Goal: Task Accomplishment & Management: Manage account settings

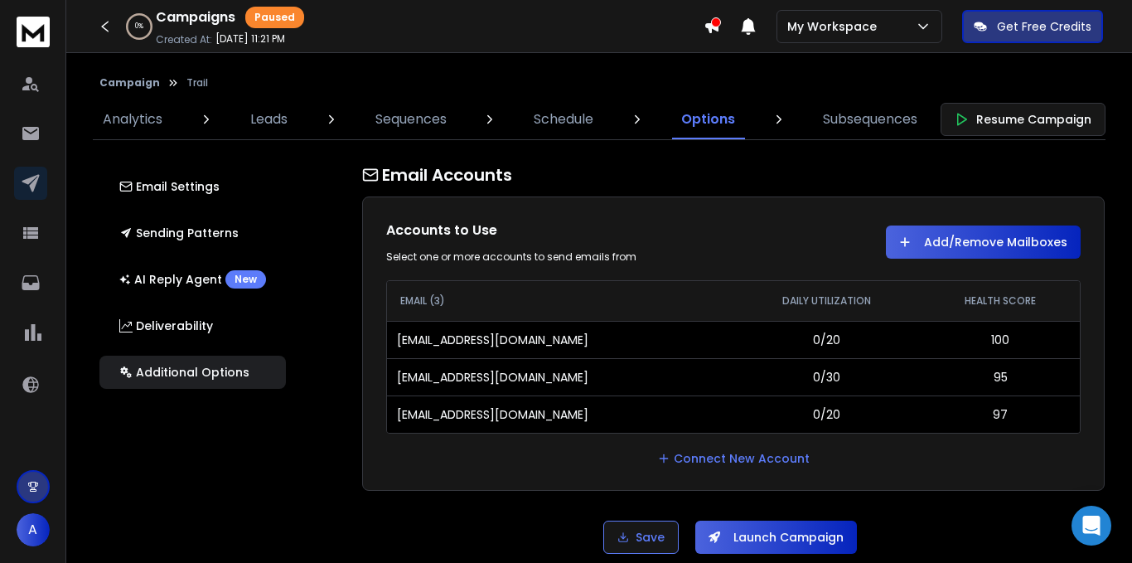
scroll to position [3097, 0]
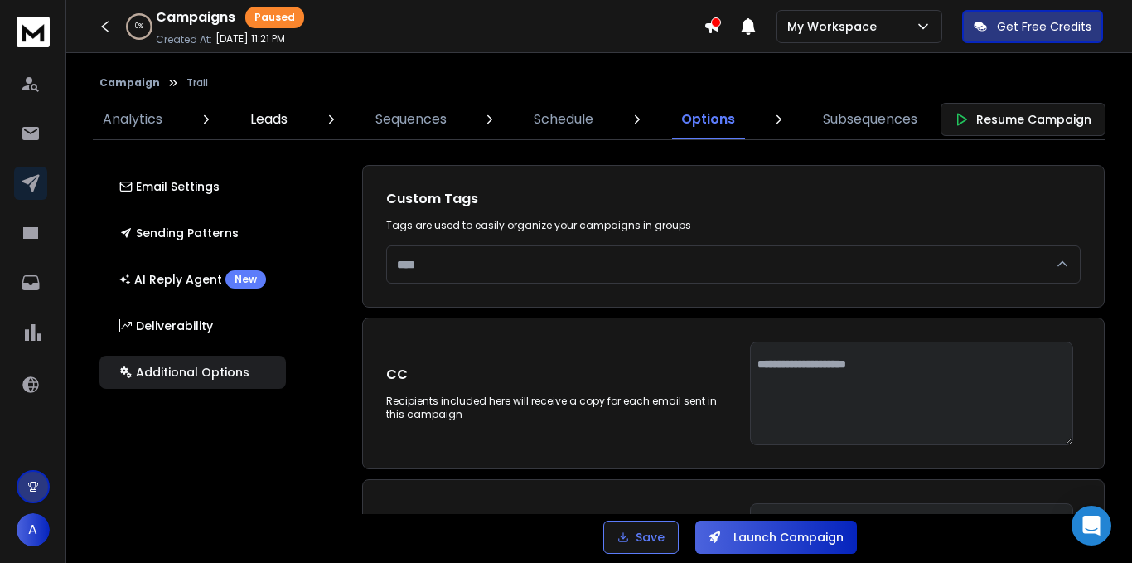
drag, startPoint x: 0, startPoint y: 0, endPoint x: 284, endPoint y: 123, distance: 309.6
click at [284, 123] on p "Leads" at bounding box center [268, 119] width 37 height 20
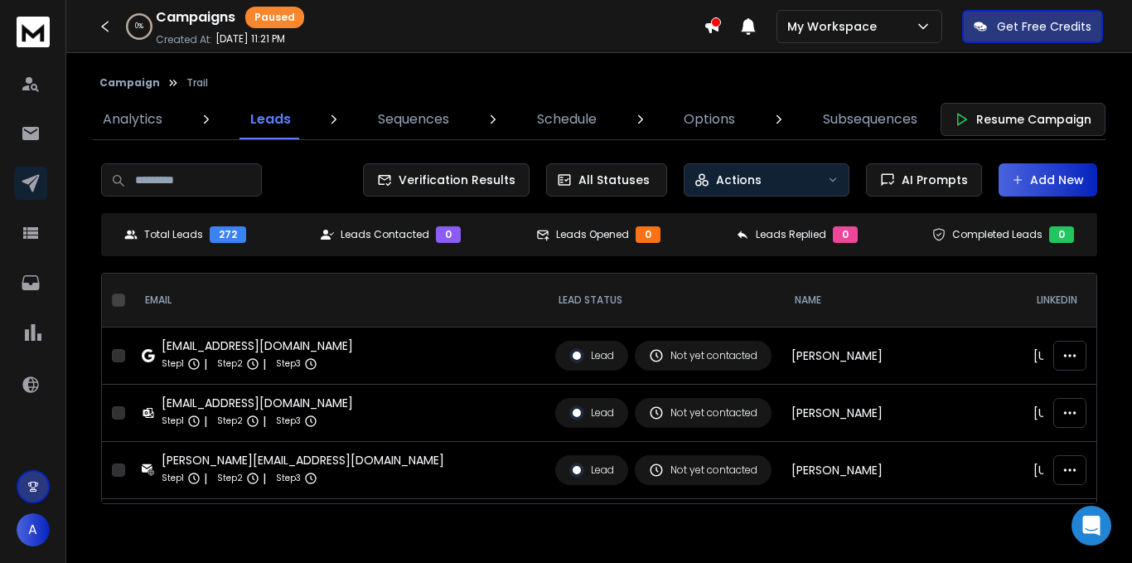
click at [791, 179] on div "Actions" at bounding box center [757, 180] width 126 height 17
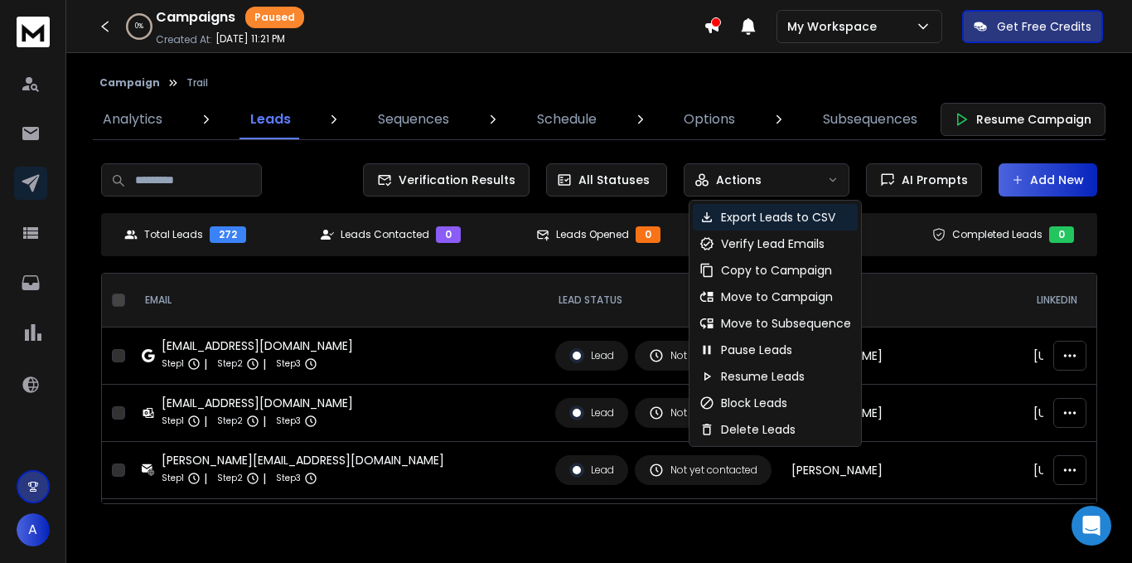
click at [114, 293] on th at bounding box center [117, 300] width 30 height 54
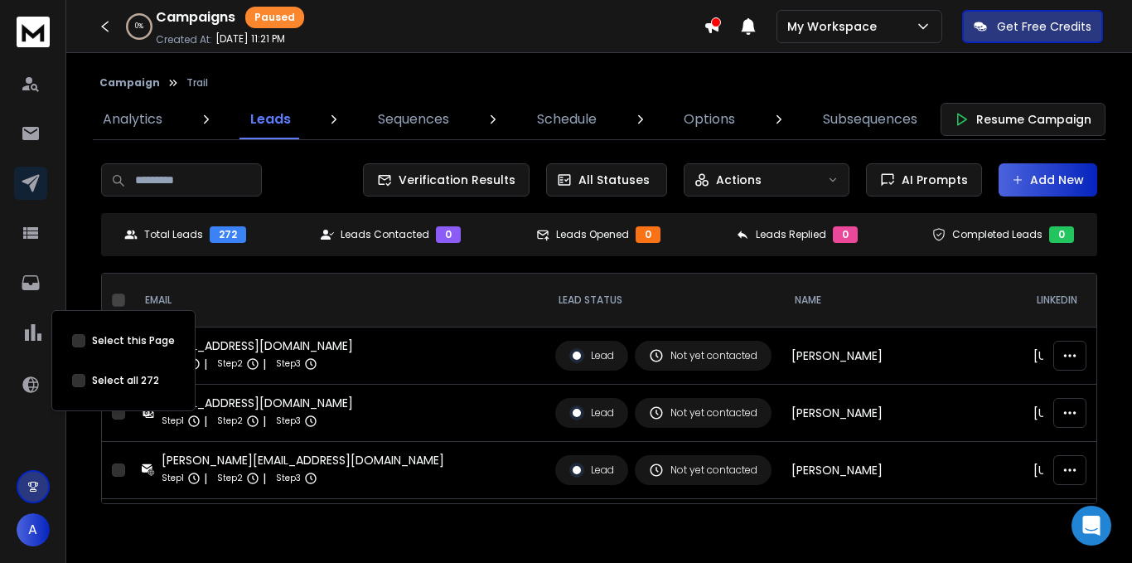
click at [114, 293] on button "Select this Page" at bounding box center [118, 299] width 13 height 13
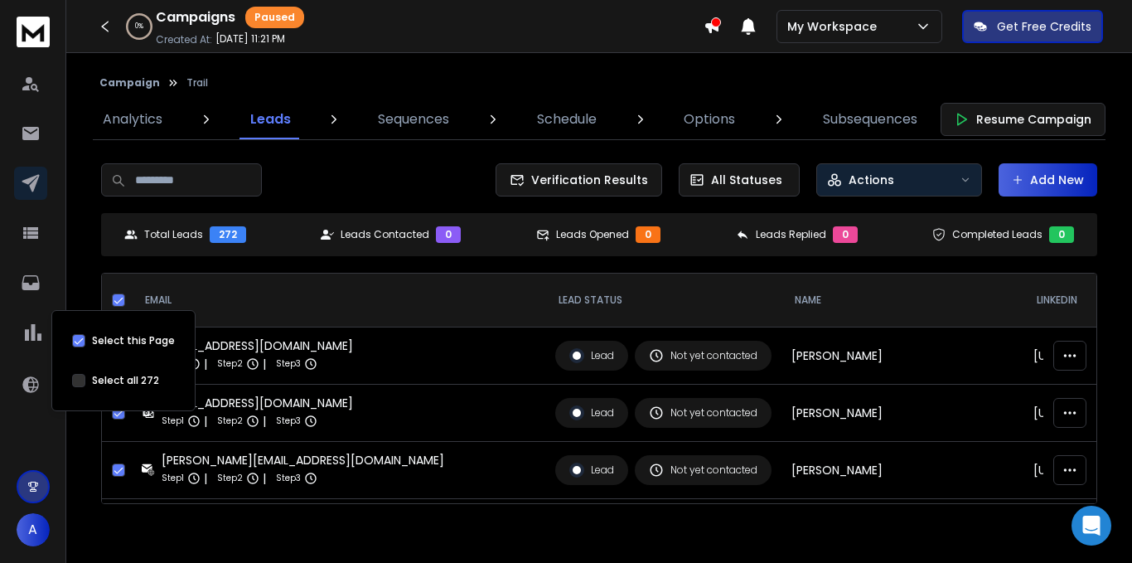
click at [829, 182] on icon "button" at bounding box center [834, 179] width 15 height 15
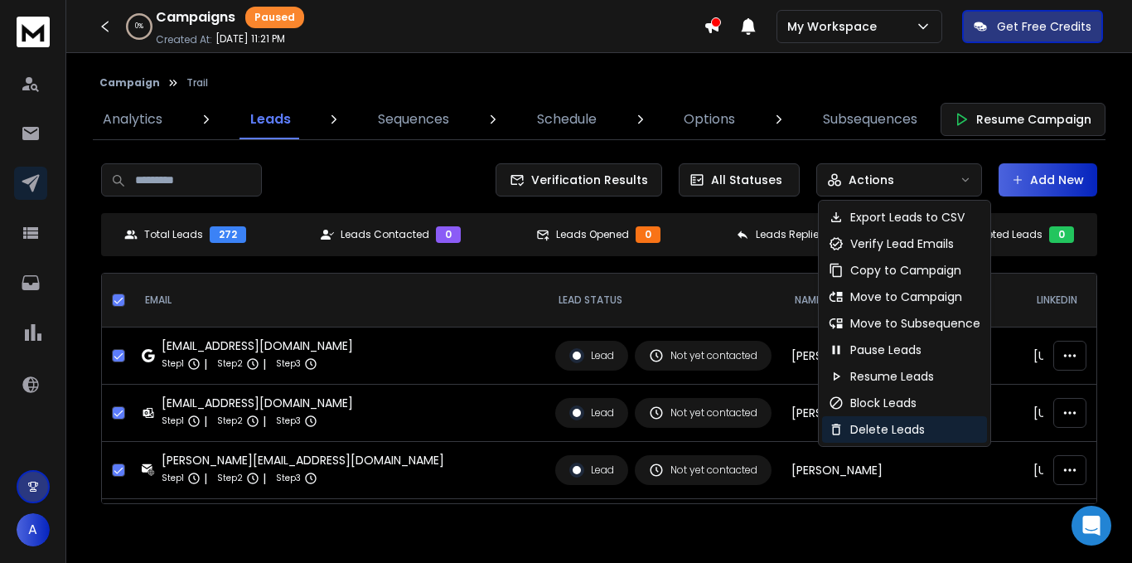
click at [916, 438] on div "Delete Leads" at bounding box center [904, 429] width 165 height 27
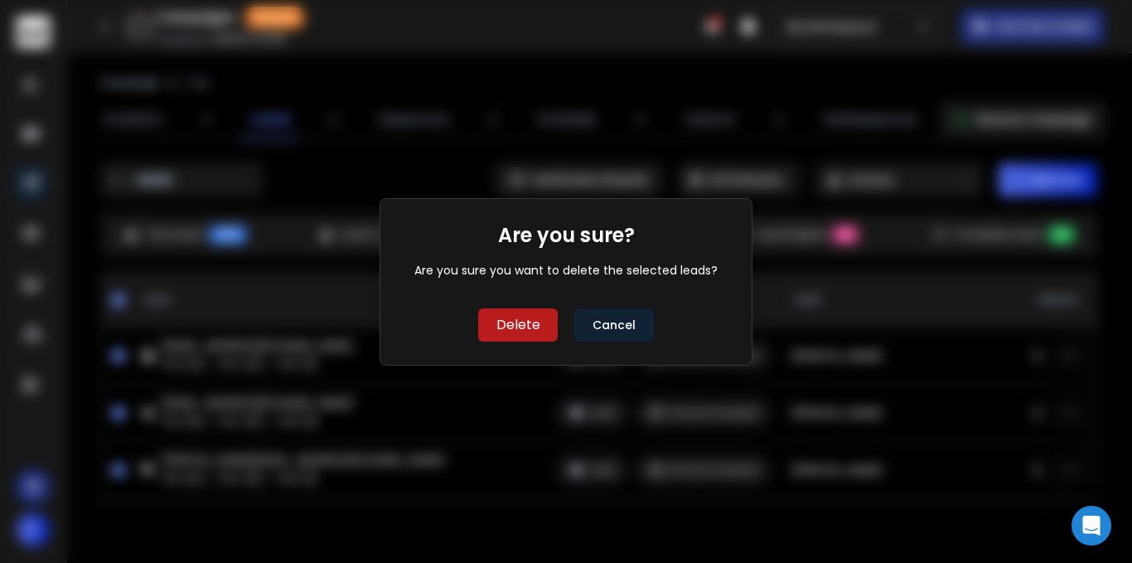
click at [494, 315] on button "Delete" at bounding box center [518, 324] width 80 height 33
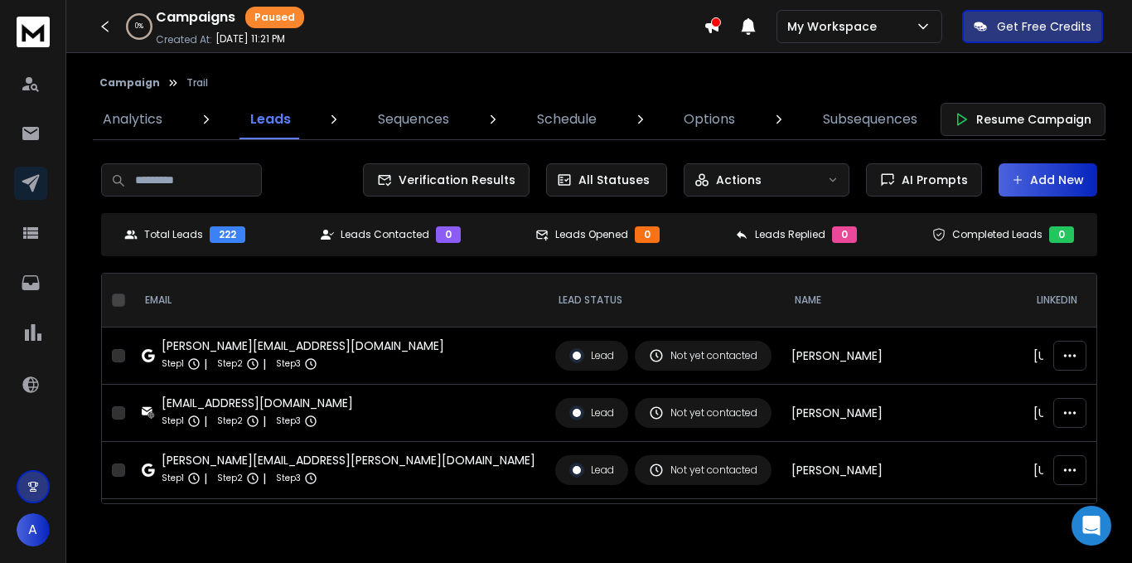
click at [118, 289] on th at bounding box center [117, 300] width 30 height 54
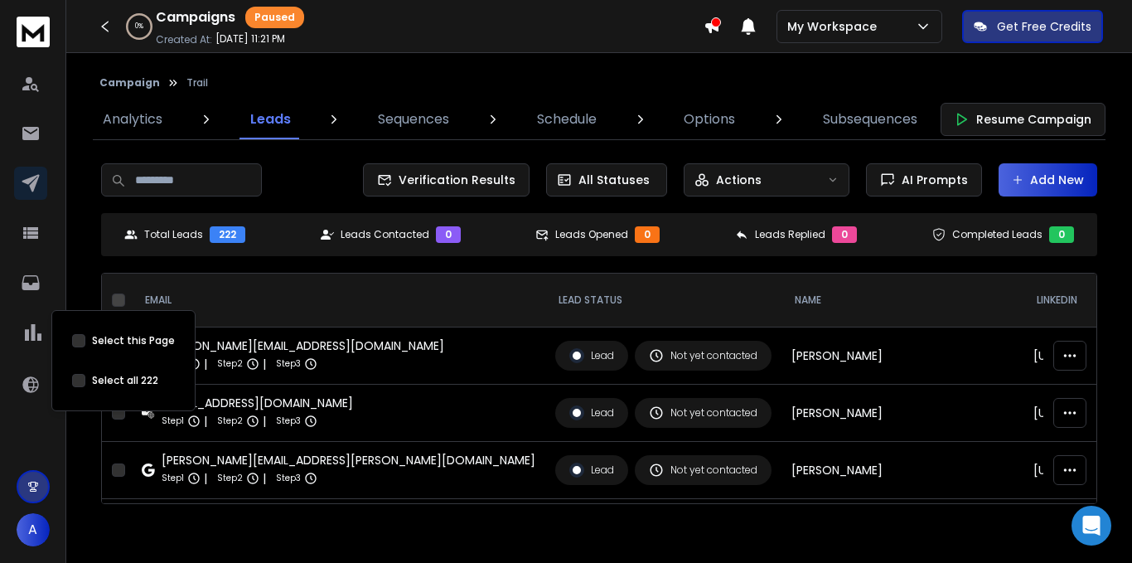
click at [118, 302] on button "Select this Page" at bounding box center [118, 299] width 13 height 13
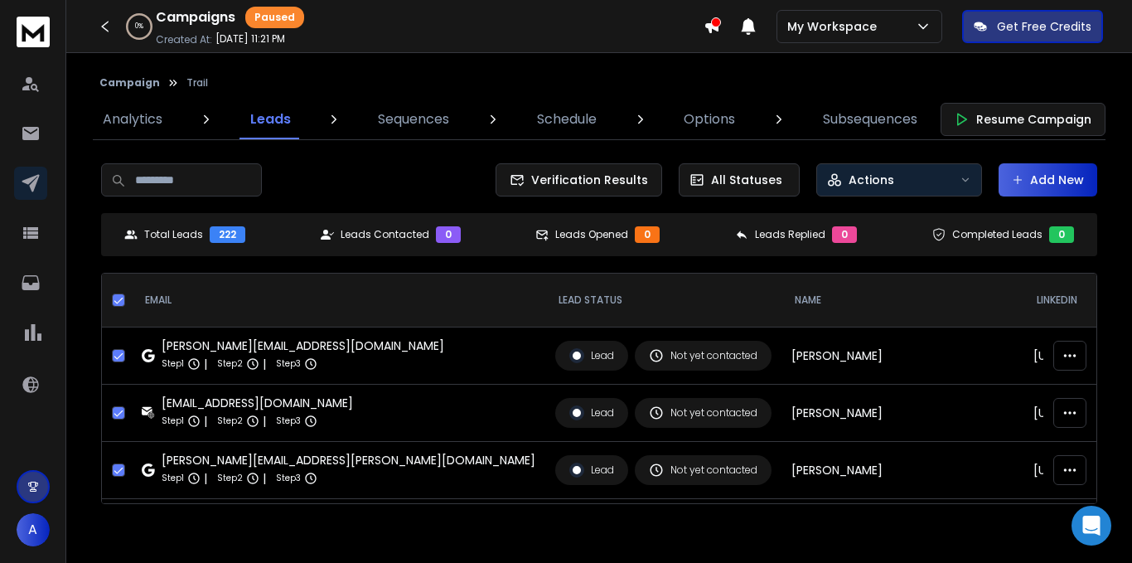
click at [873, 177] on p "Actions" at bounding box center [872, 180] width 46 height 17
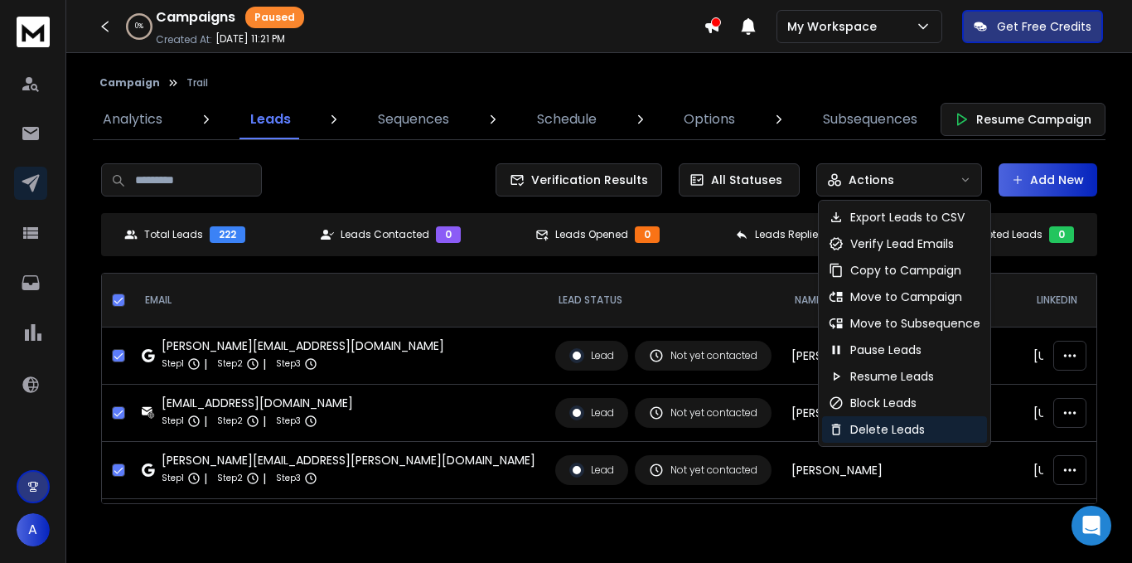
click at [848, 427] on div "Delete Leads" at bounding box center [877, 429] width 96 height 17
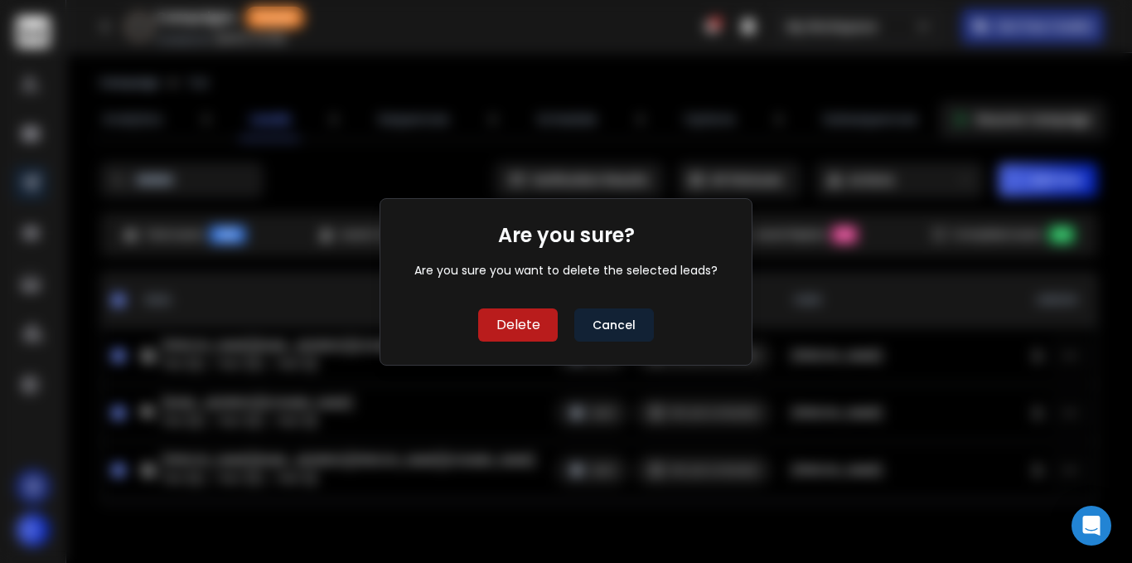
click at [495, 325] on button "Delete" at bounding box center [518, 324] width 80 height 33
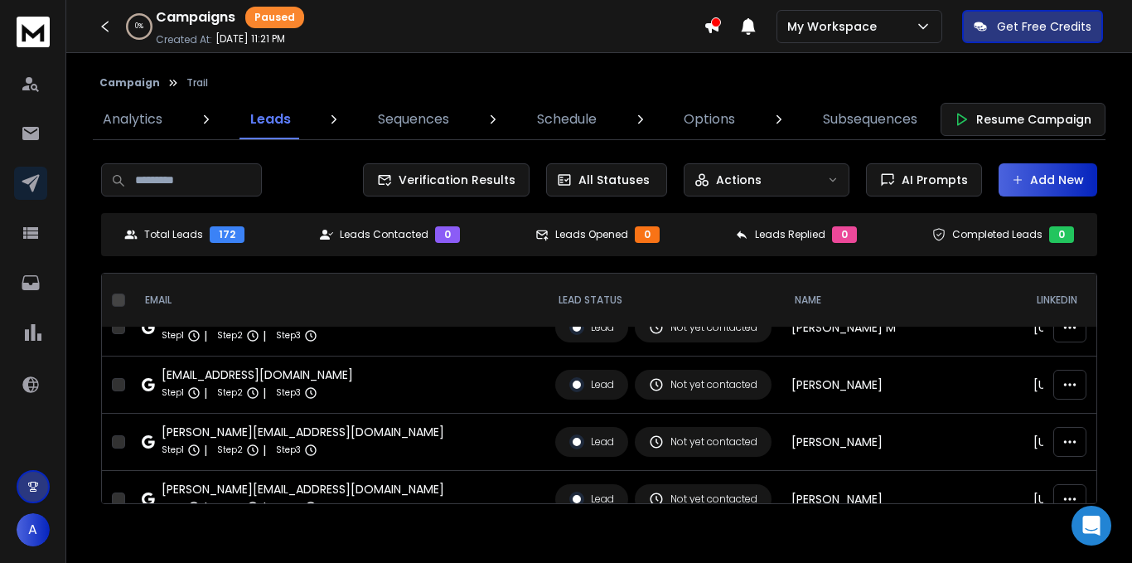
scroll to position [2708, 0]
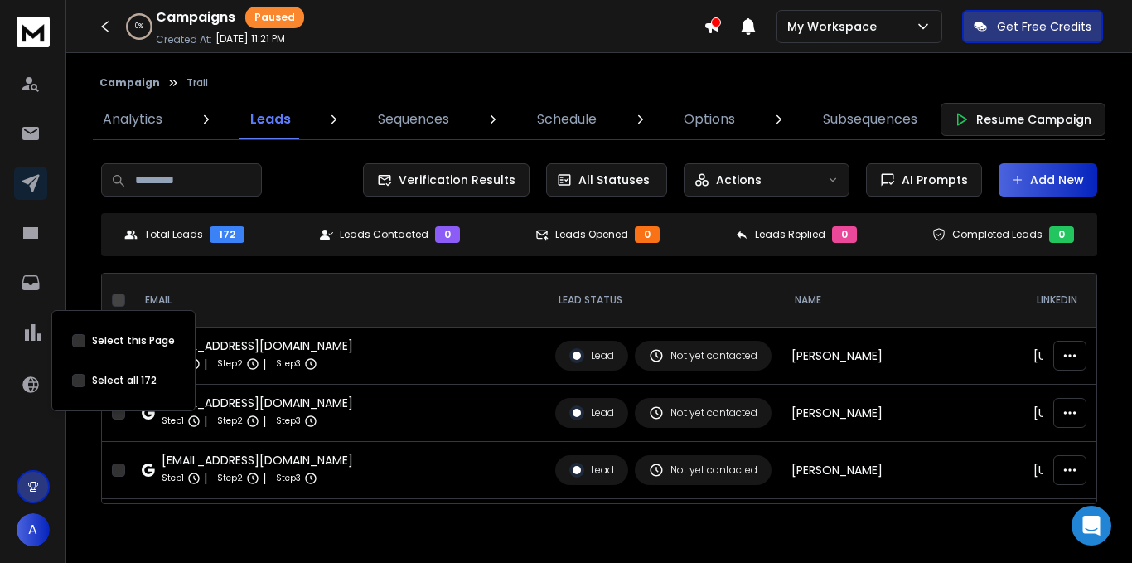
click at [122, 298] on button "Select this Page" at bounding box center [118, 299] width 13 height 13
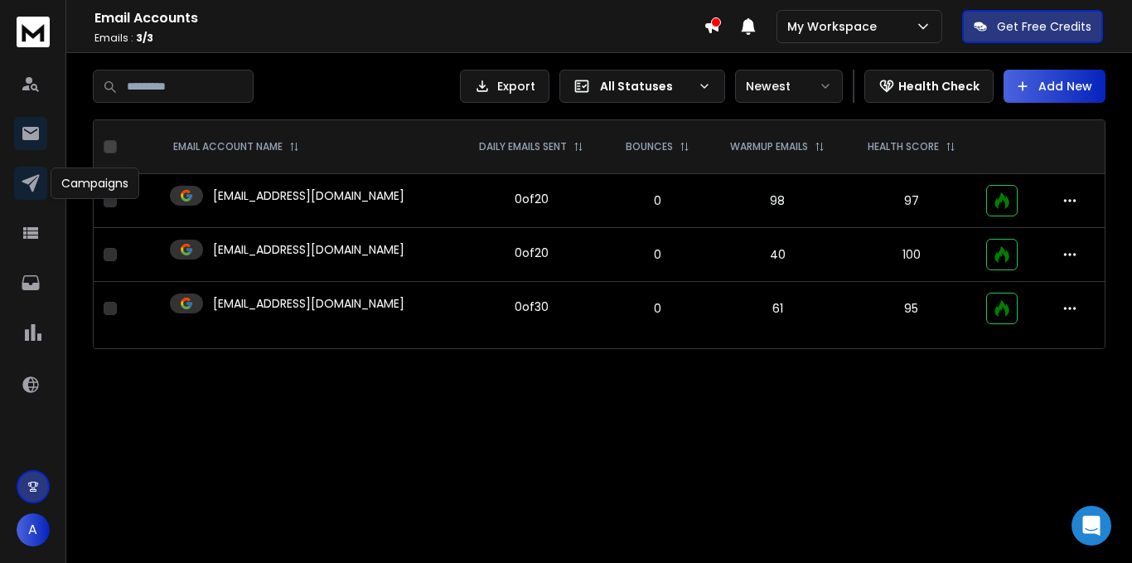
click at [41, 176] on link at bounding box center [30, 183] width 33 height 33
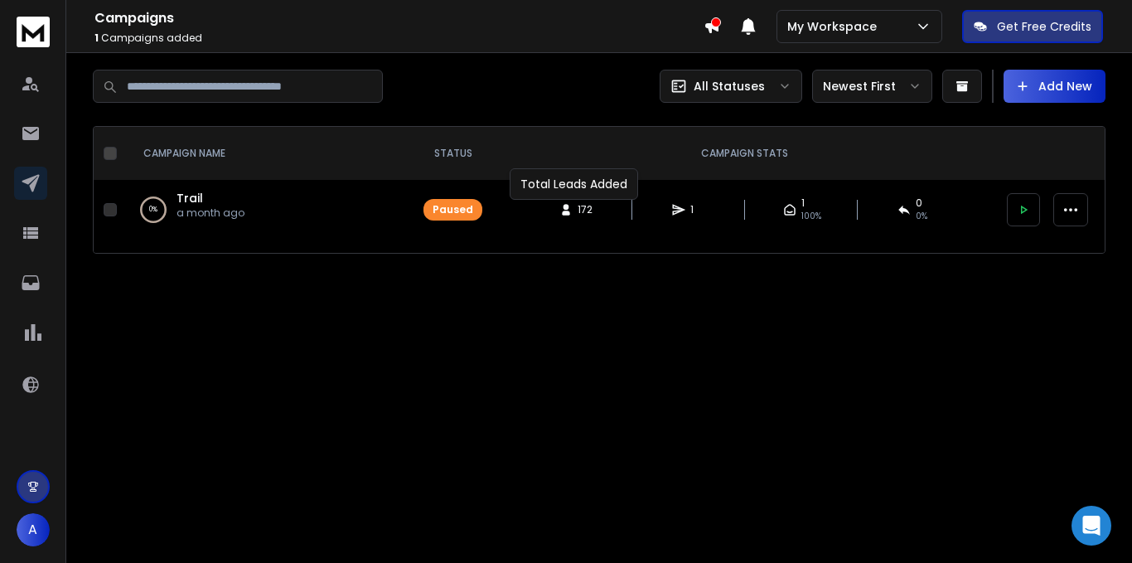
click at [584, 206] on span "172" at bounding box center [586, 209] width 17 height 13
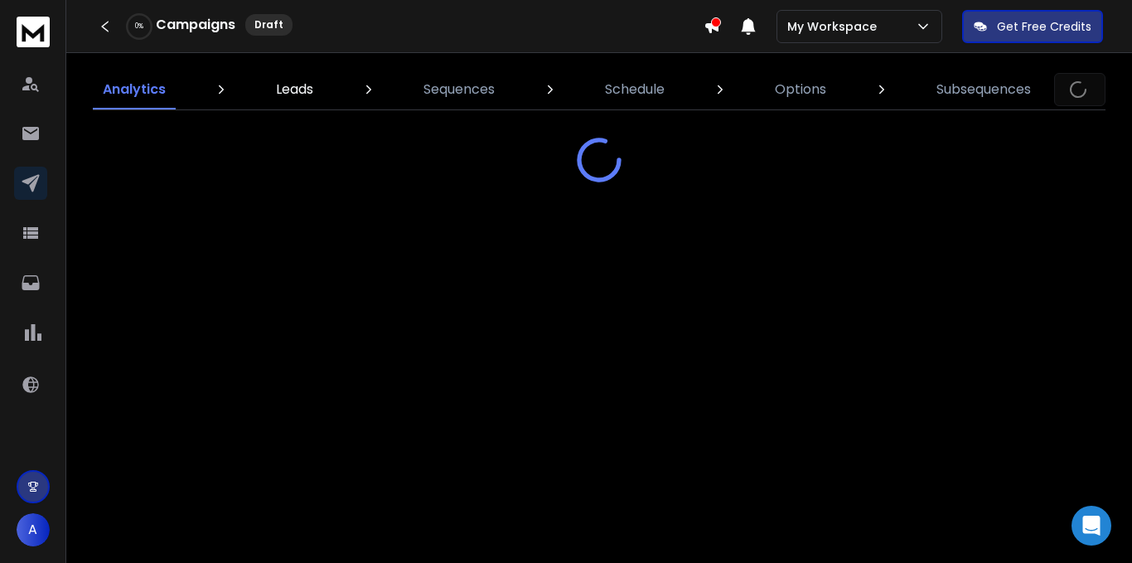
click at [293, 85] on p "Leads" at bounding box center [294, 90] width 37 height 20
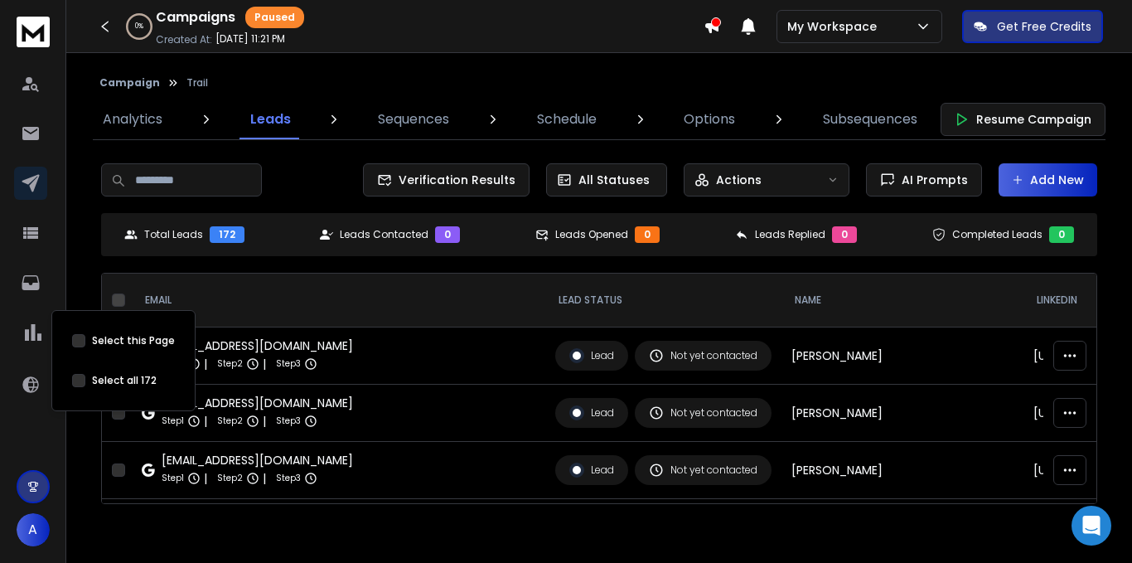
click at [75, 381] on button "Select this Page" at bounding box center [78, 380] width 13 height 13
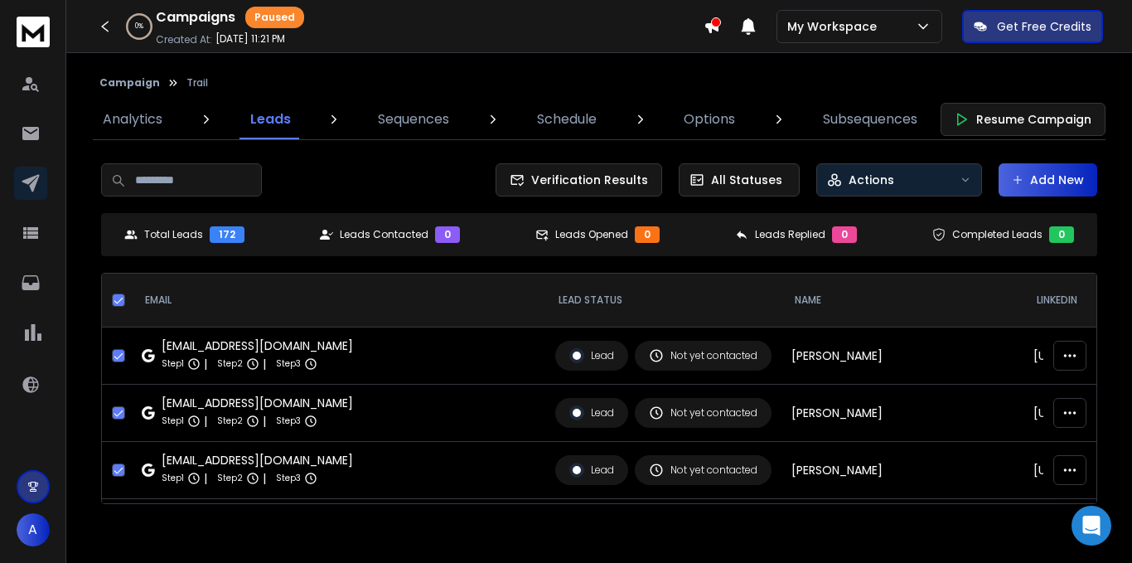
click at [835, 194] on button "Actions" at bounding box center [899, 179] width 166 height 33
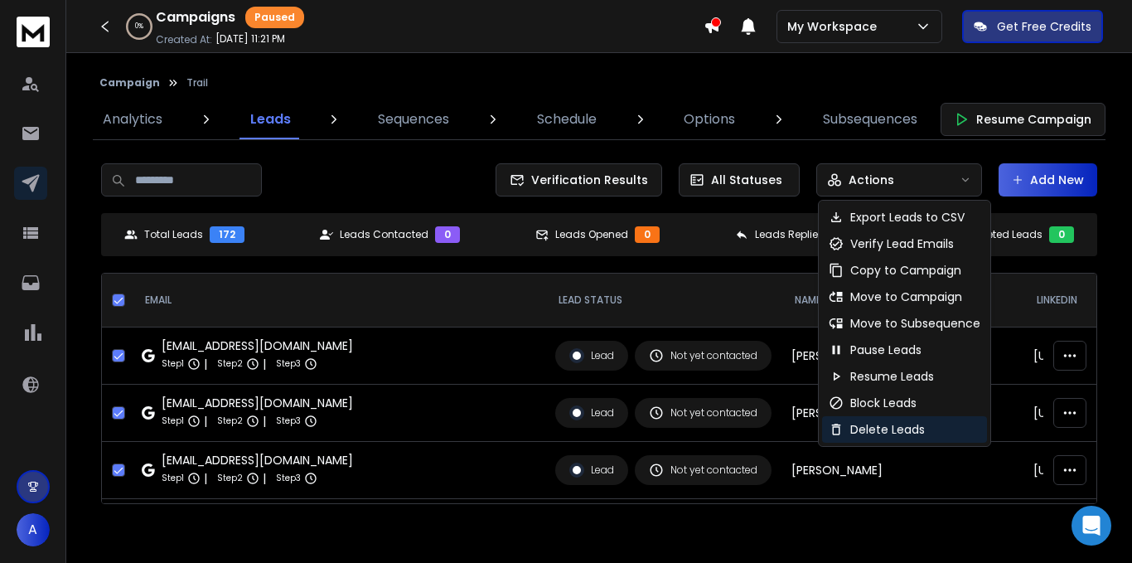
click at [888, 419] on div "Delete Leads" at bounding box center [904, 429] width 165 height 27
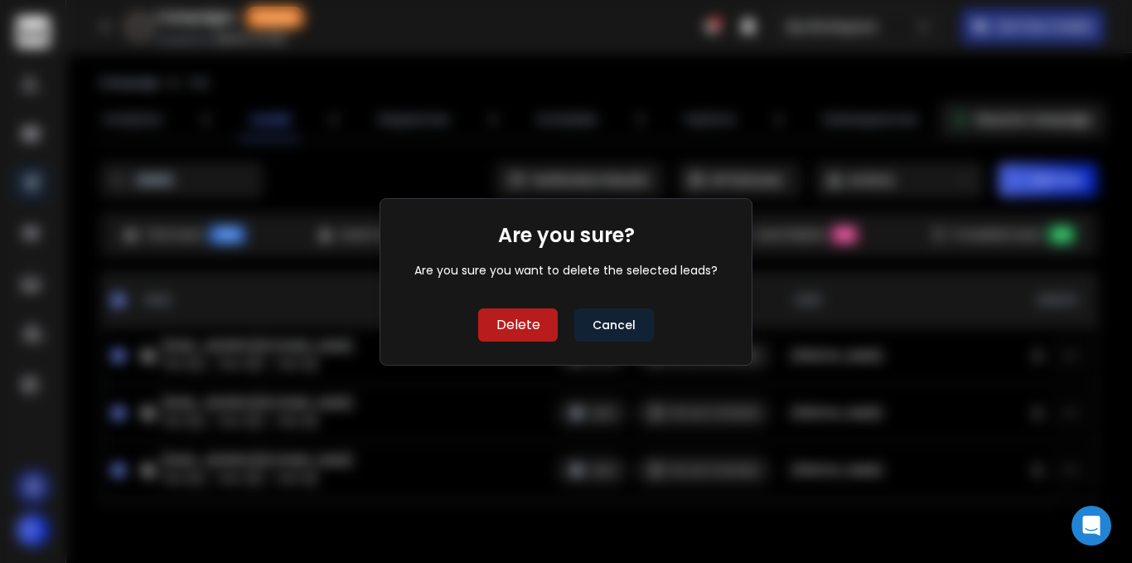
click at [505, 336] on button "Delete" at bounding box center [518, 324] width 80 height 33
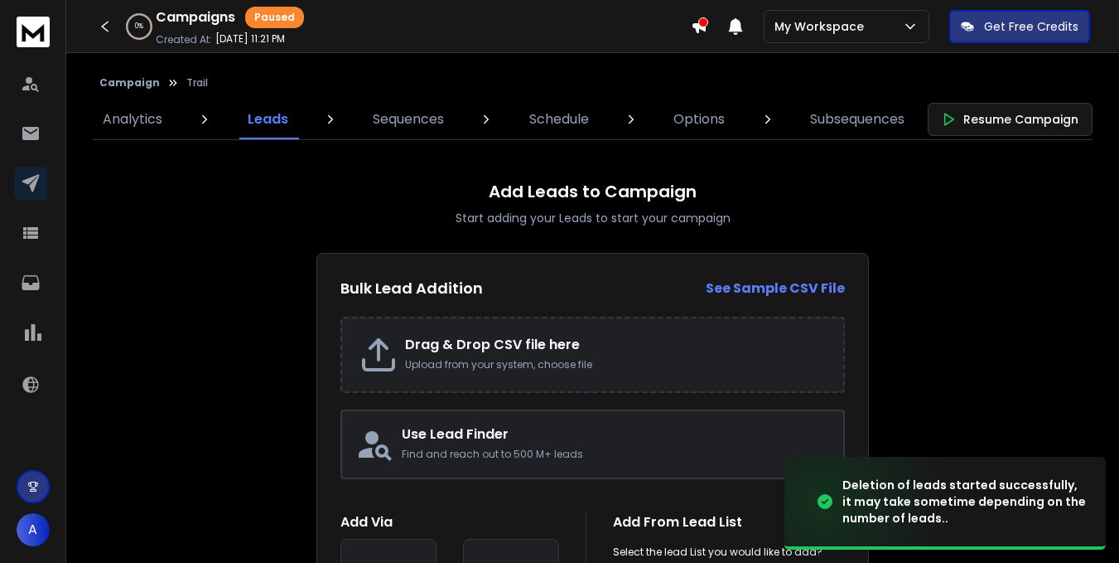
click at [505, 336] on h2 "Drag & Drop CSV file here" at bounding box center [616, 345] width 422 height 20
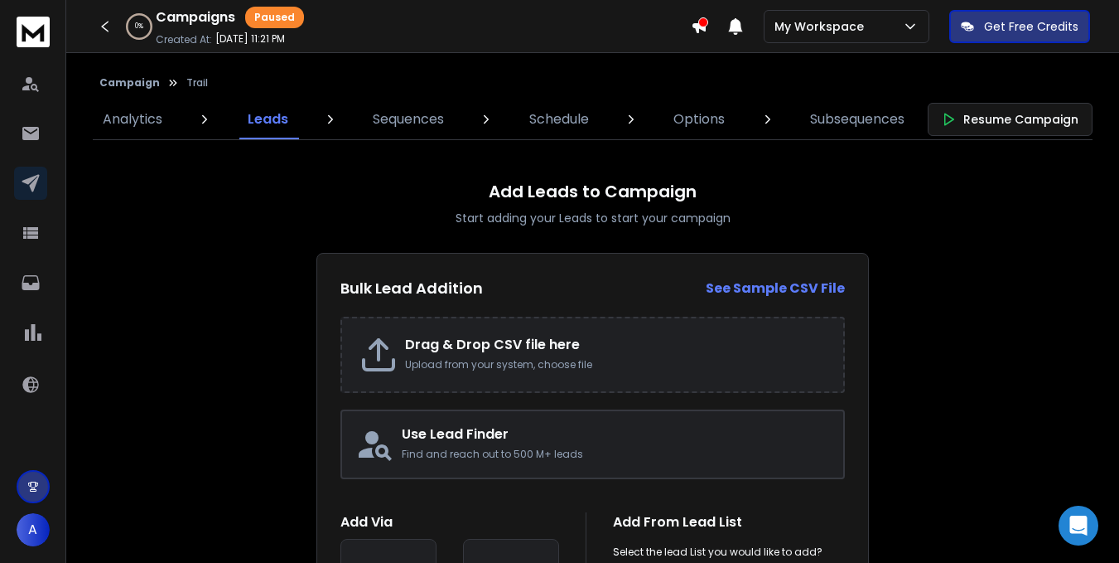
click at [592, 352] on h2 "Drag & Drop CSV file here" at bounding box center [616, 345] width 422 height 20
type input "**********"
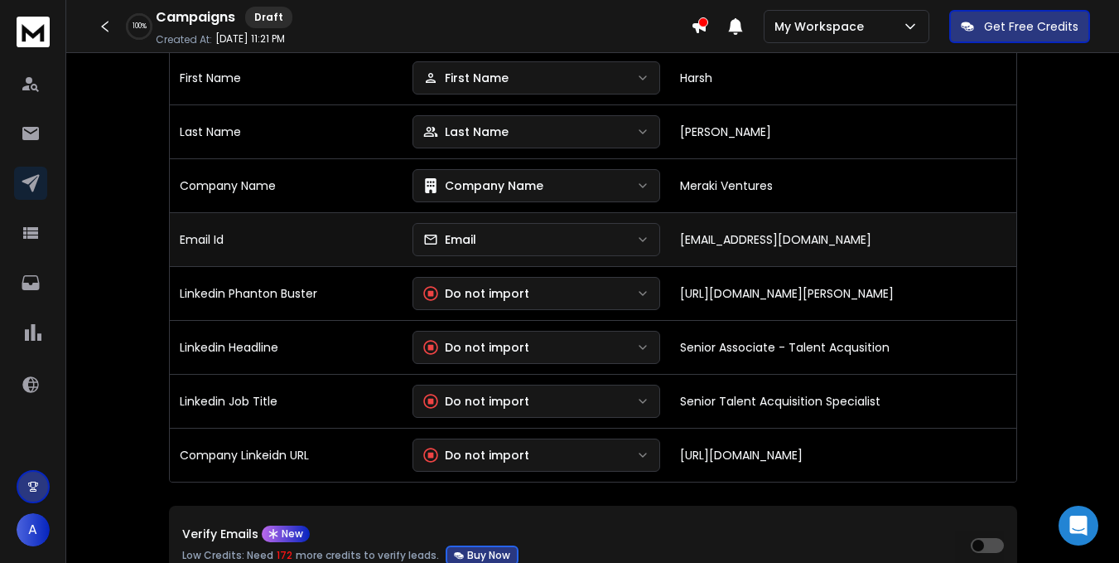
scroll to position [535, 0]
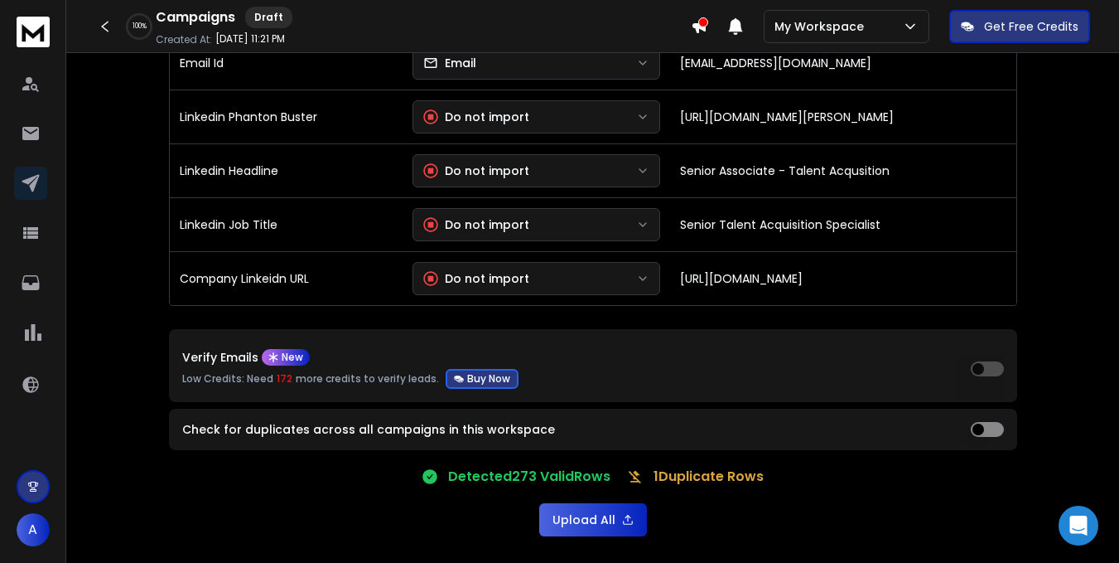
click at [626, 509] on button "Upload All" at bounding box center [593, 519] width 108 height 33
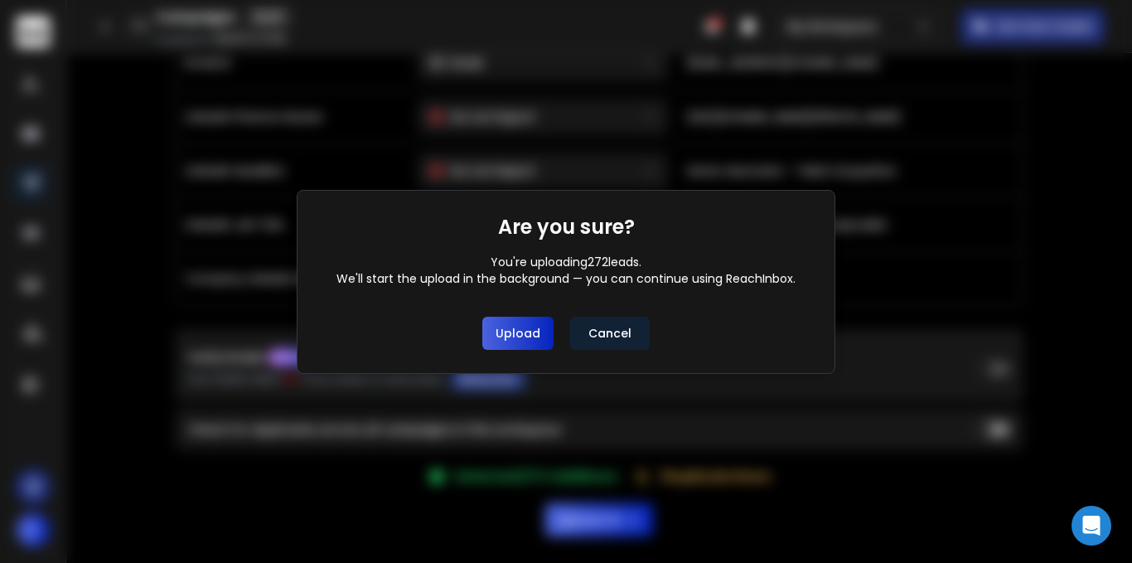
click at [510, 317] on button "Upload" at bounding box center [517, 333] width 71 height 33
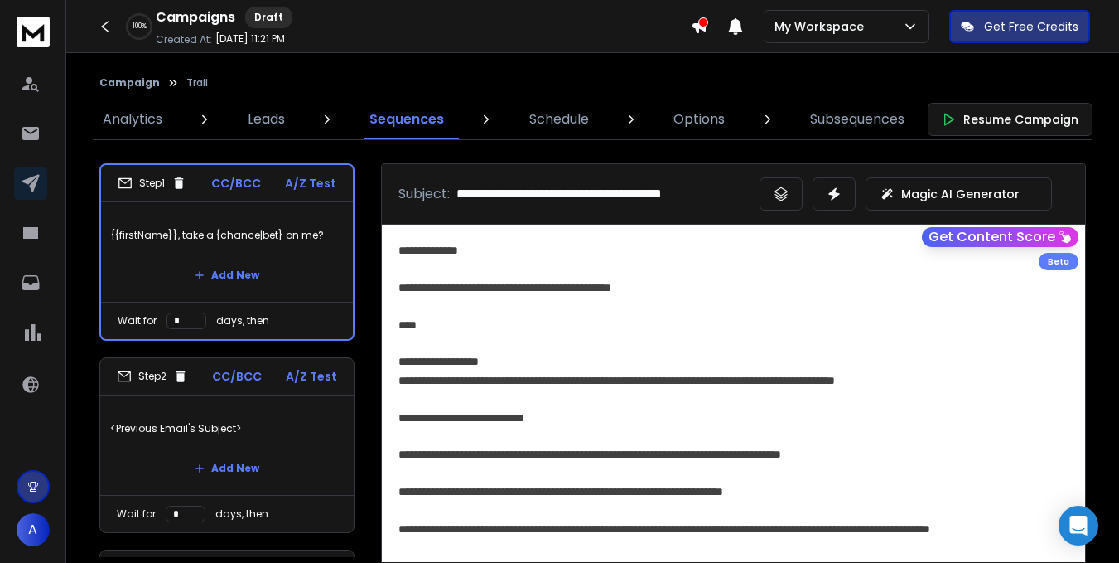
scroll to position [141, 0]
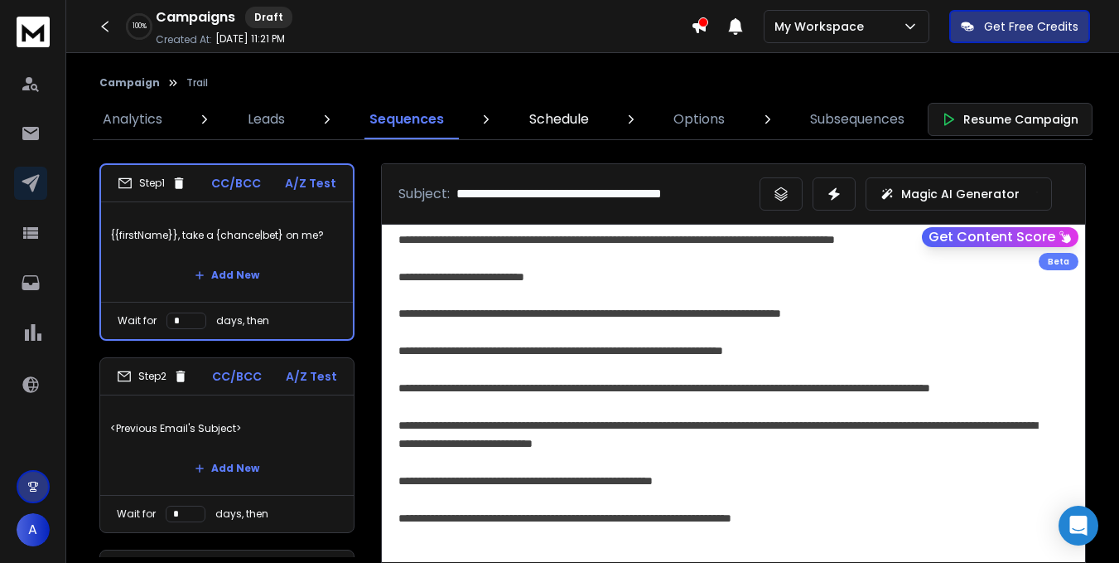
click at [582, 123] on p "Schedule" at bounding box center [560, 119] width 60 height 20
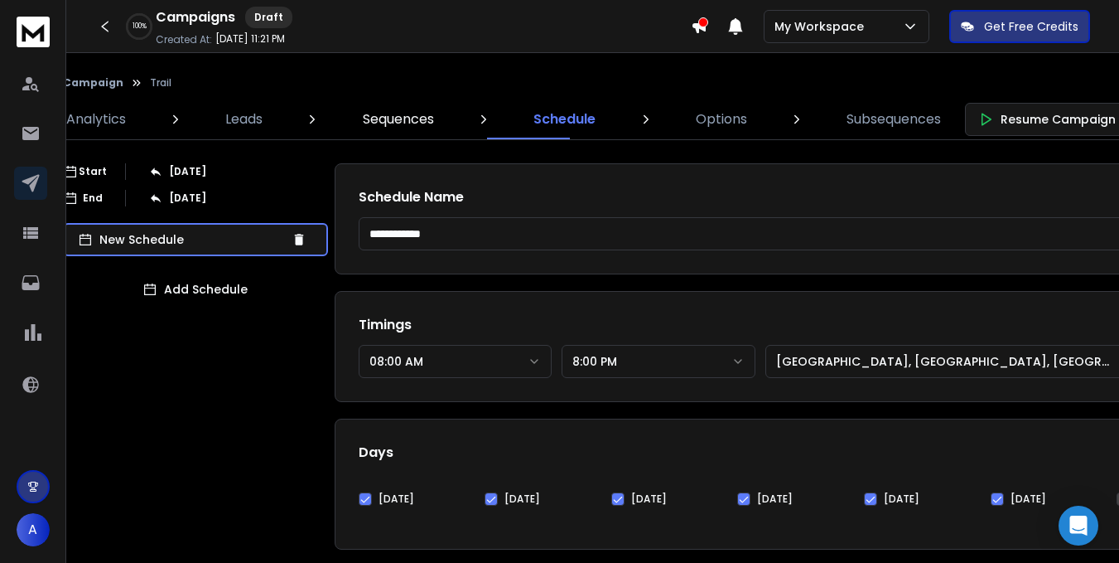
click at [397, 123] on p "Sequences" at bounding box center [398, 119] width 71 height 20
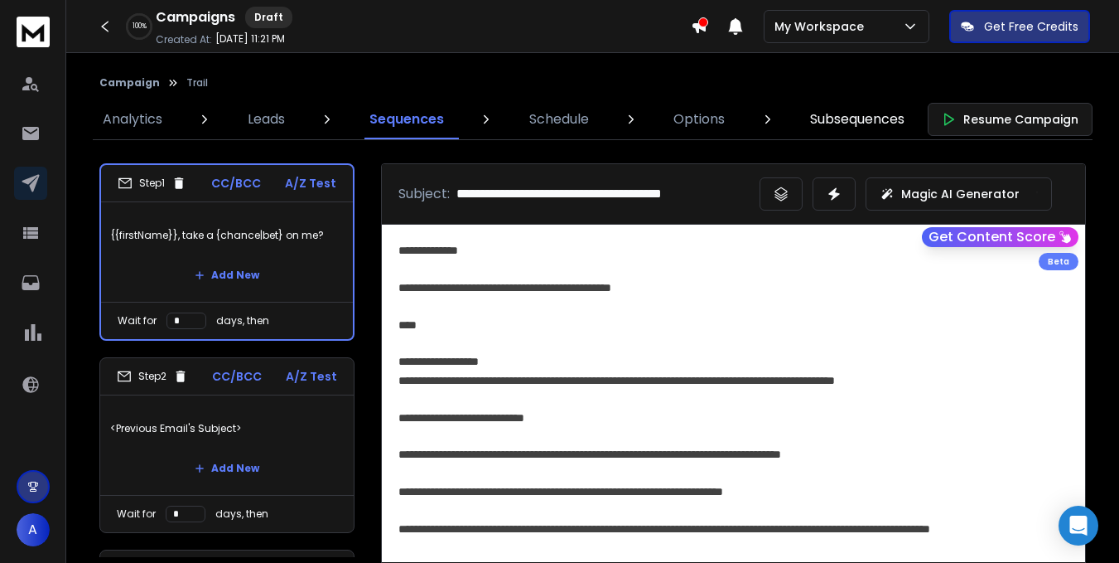
click at [843, 118] on p "Subsequences" at bounding box center [857, 119] width 94 height 20
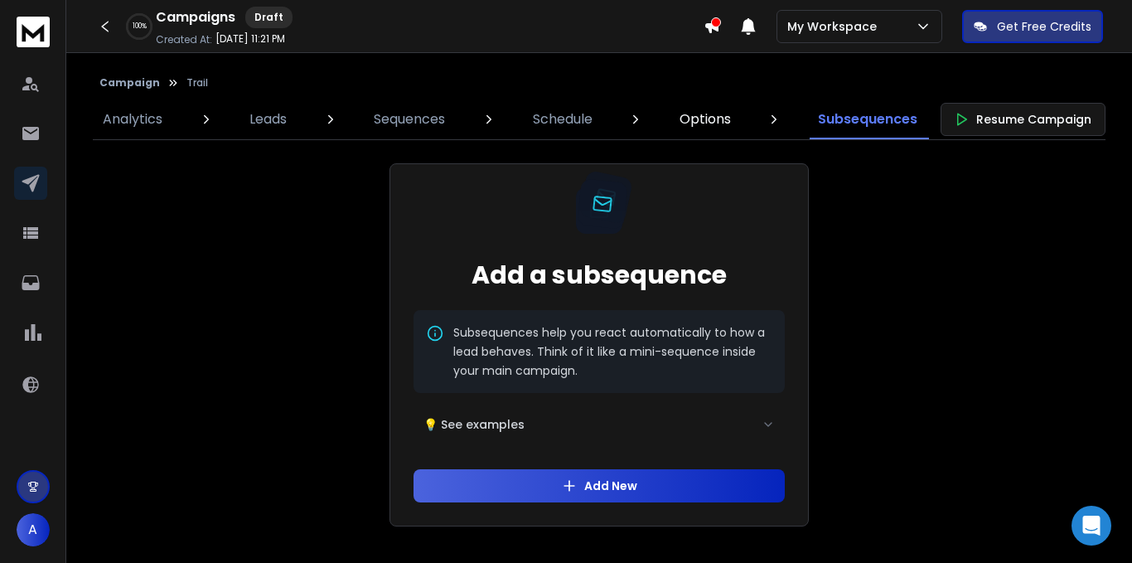
click at [718, 124] on p "Options" at bounding box center [704, 119] width 51 height 20
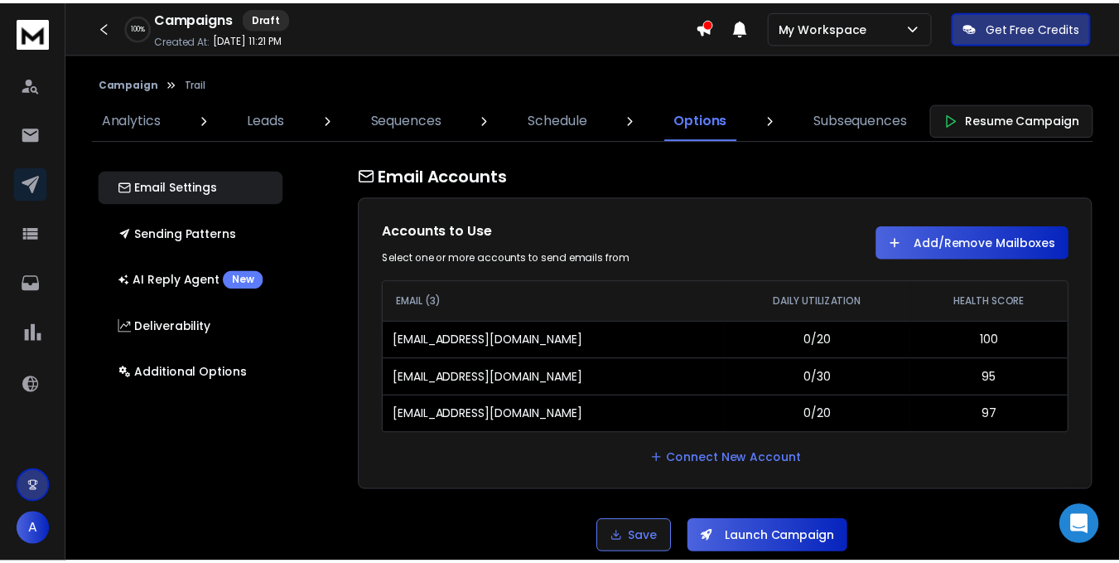
scroll to position [42, 0]
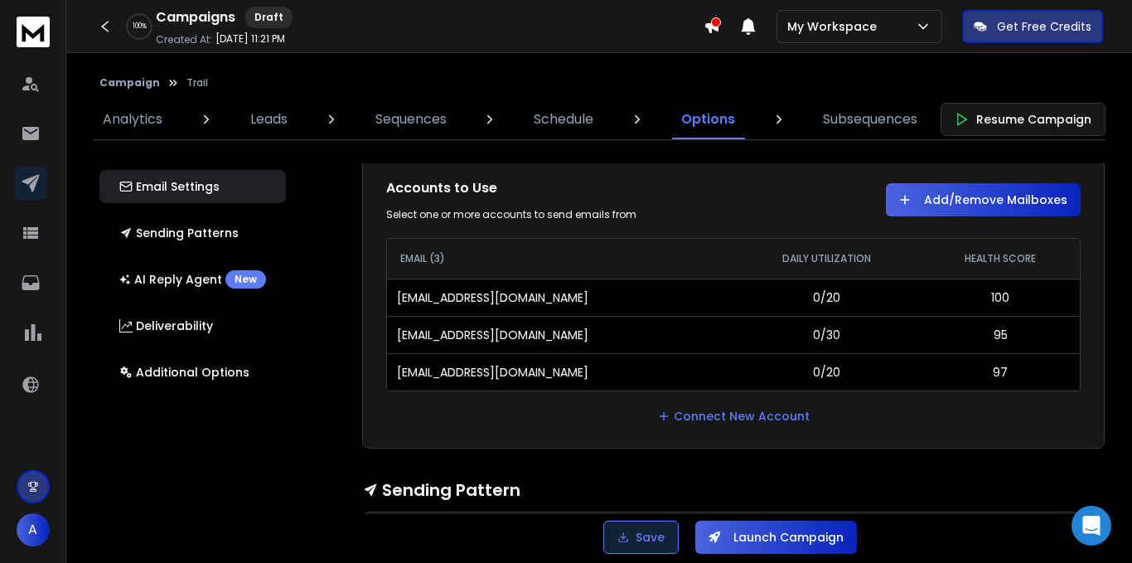
click at [629, 537] on icon "submit" at bounding box center [623, 537] width 12 height 12
click at [563, 111] on p "Schedule" at bounding box center [564, 119] width 60 height 20
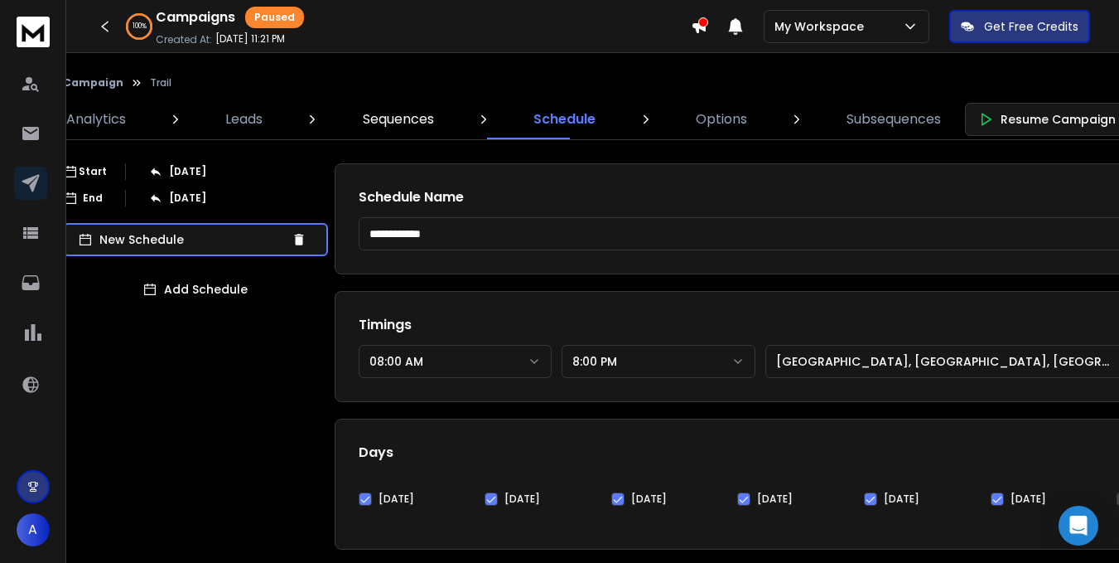
click at [363, 124] on link "Sequences" at bounding box center [398, 119] width 91 height 40
click at [372, 124] on p "Sequences" at bounding box center [398, 119] width 71 height 20
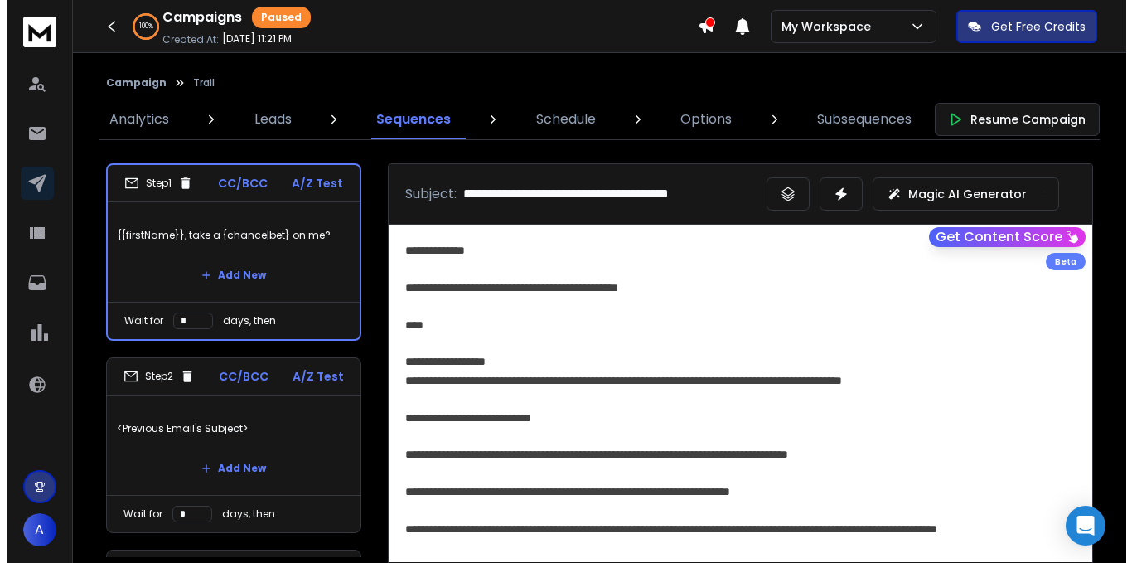
scroll to position [141, 0]
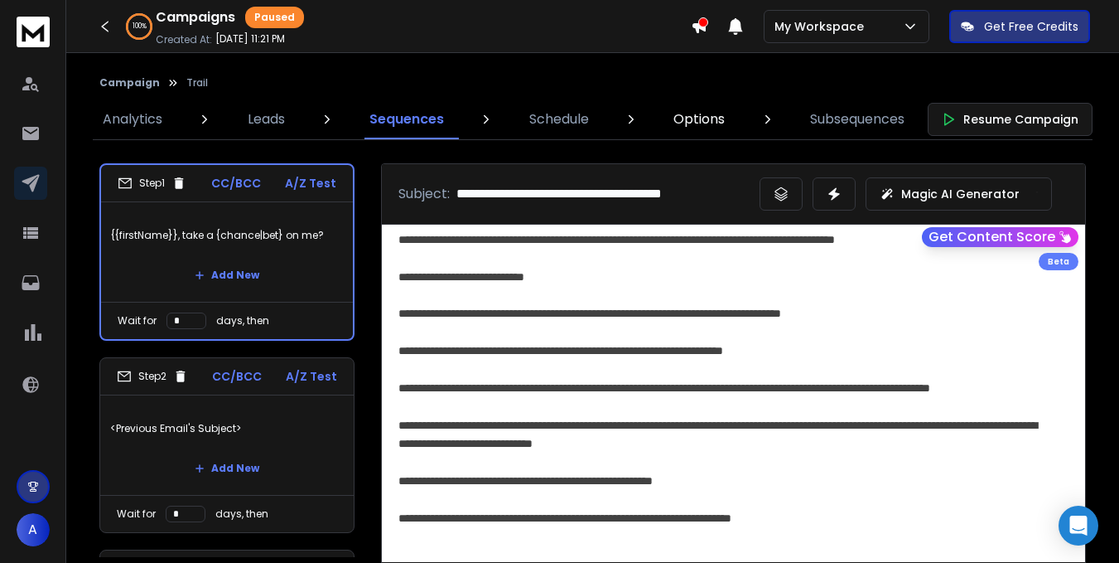
click at [679, 118] on p "Options" at bounding box center [699, 119] width 51 height 20
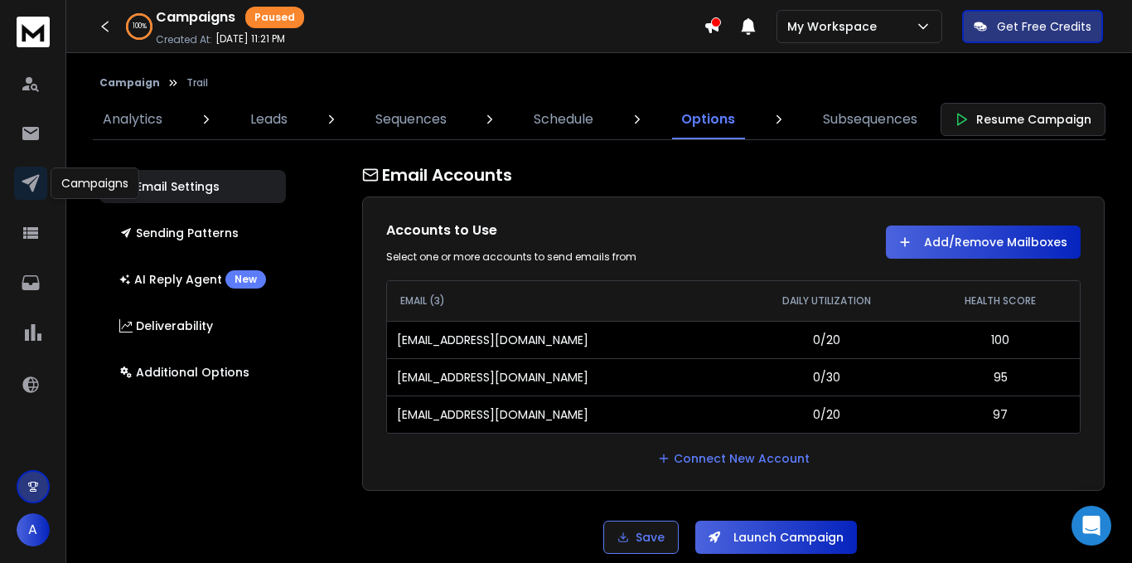
click at [19, 188] on link at bounding box center [30, 183] width 33 height 33
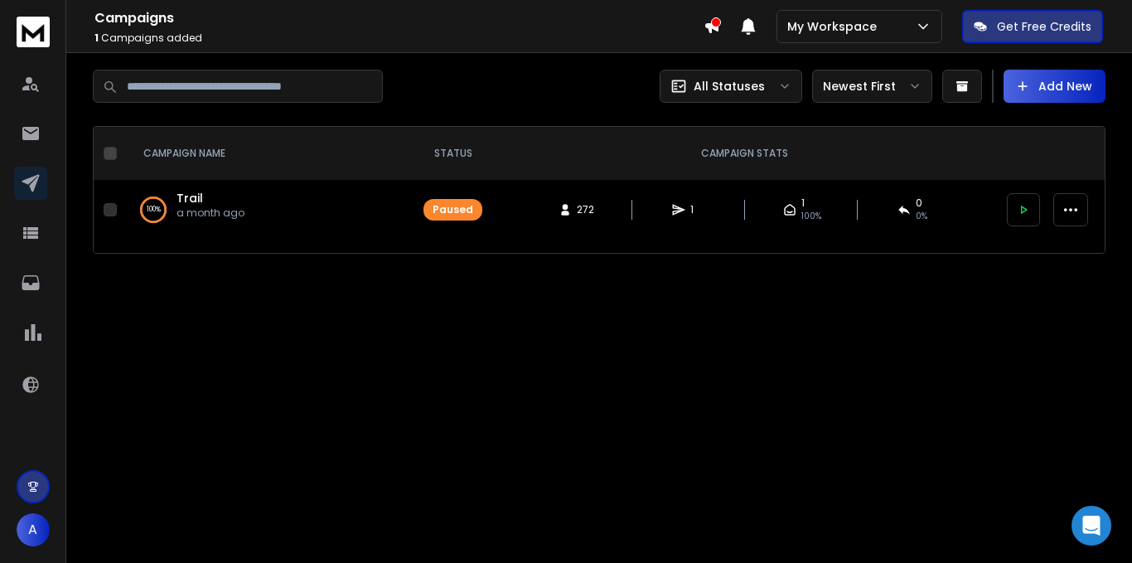
click at [209, 201] on h1 "Trail" at bounding box center [211, 198] width 68 height 17
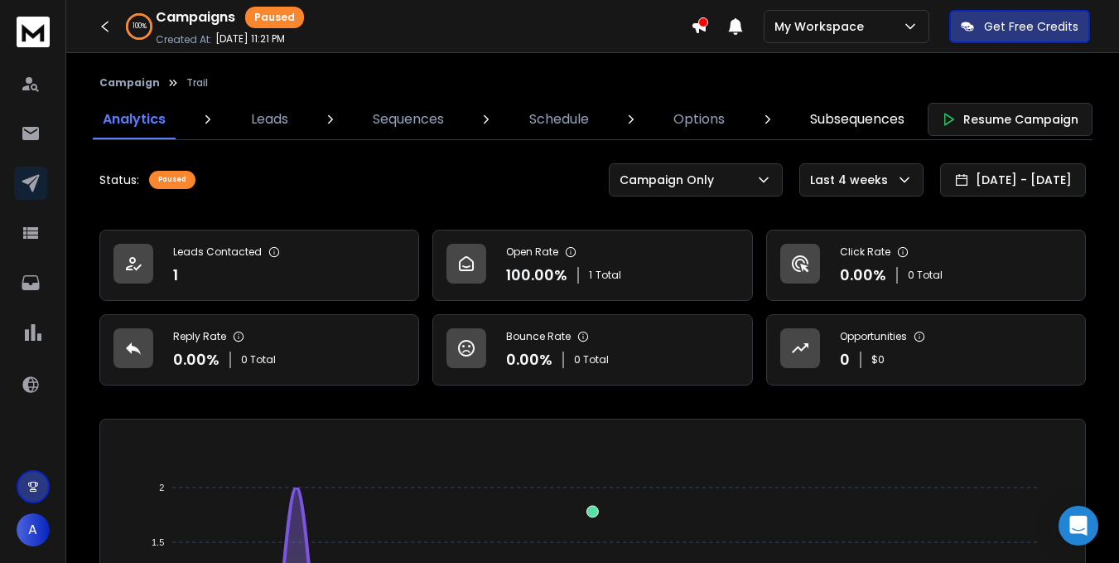
click at [853, 123] on p "Subsequences" at bounding box center [857, 119] width 94 height 20
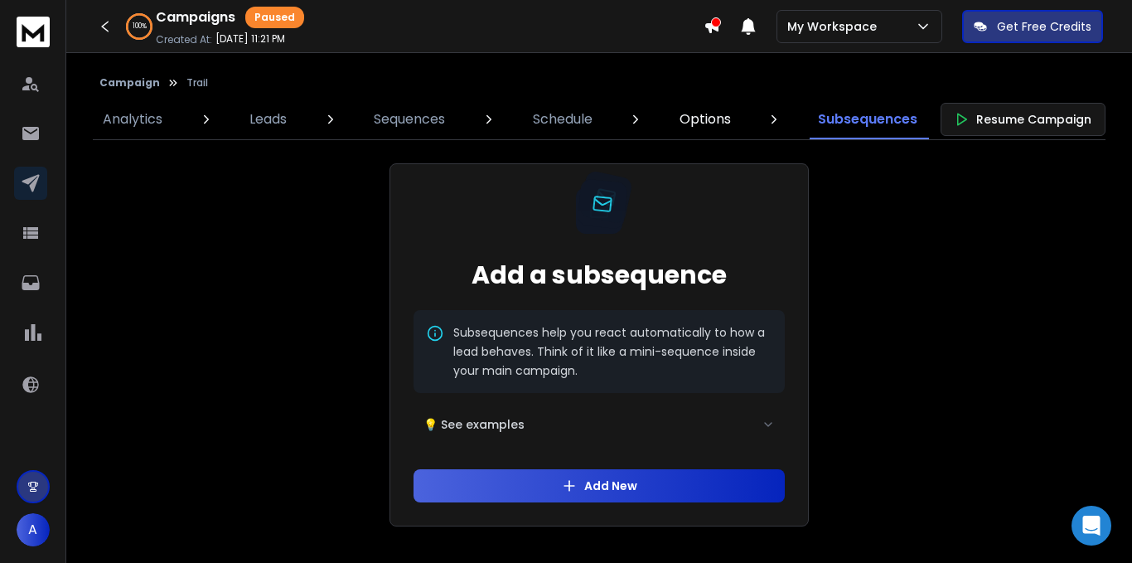
click at [713, 132] on link "Options" at bounding box center [705, 119] width 71 height 40
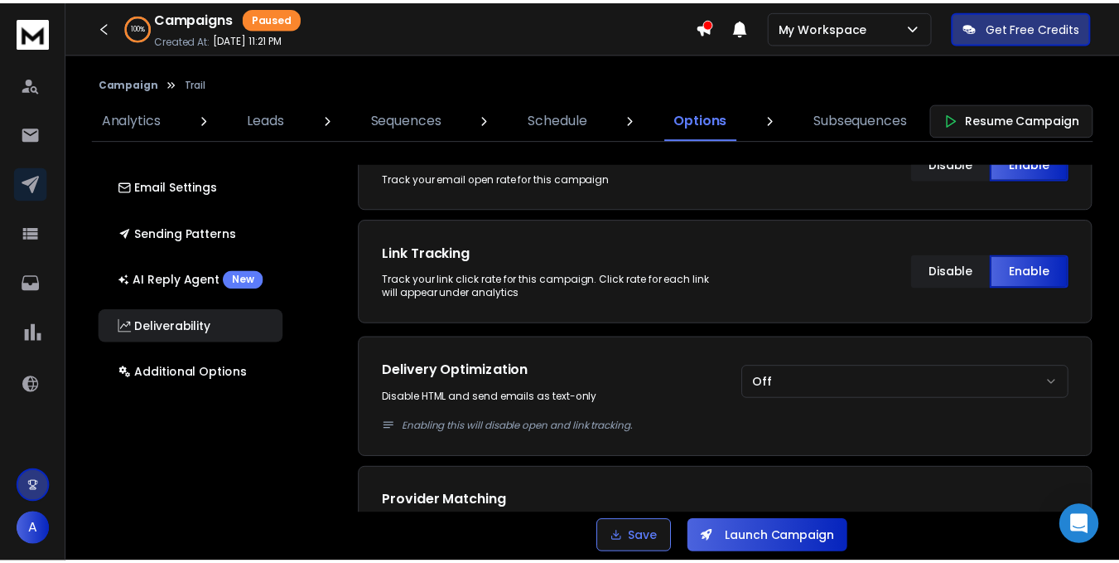
scroll to position [1903, 0]
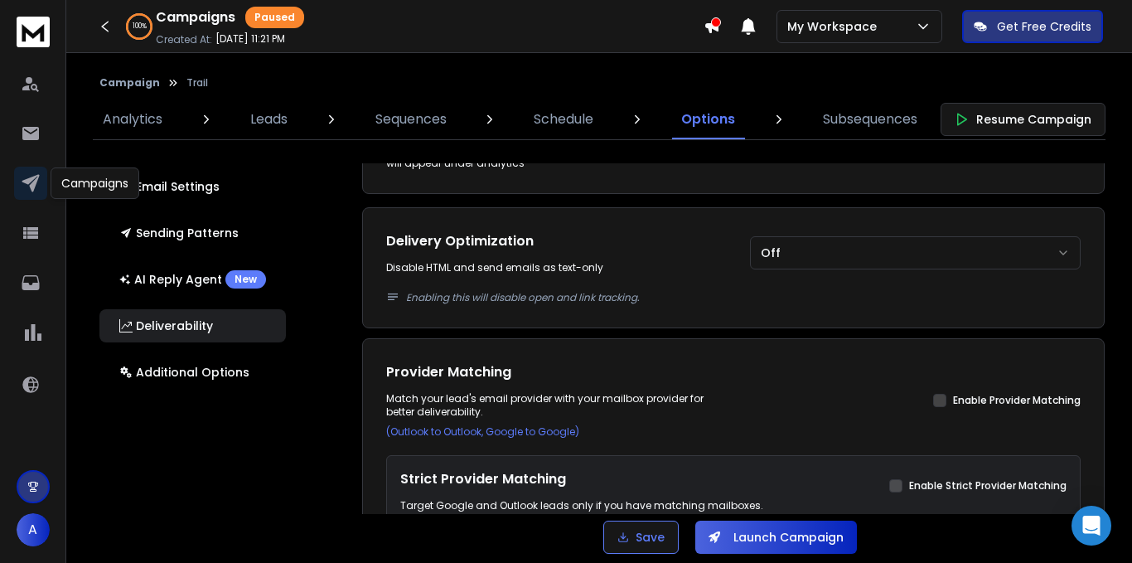
click at [39, 175] on icon at bounding box center [31, 183] width 20 height 20
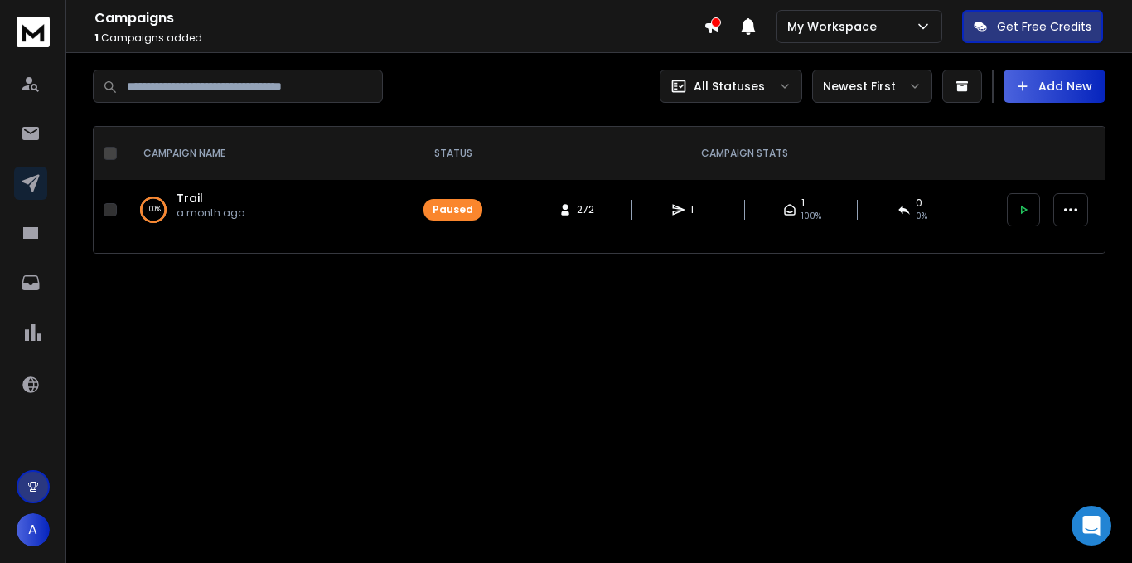
click at [1076, 213] on icon "button" at bounding box center [1070, 209] width 17 height 17
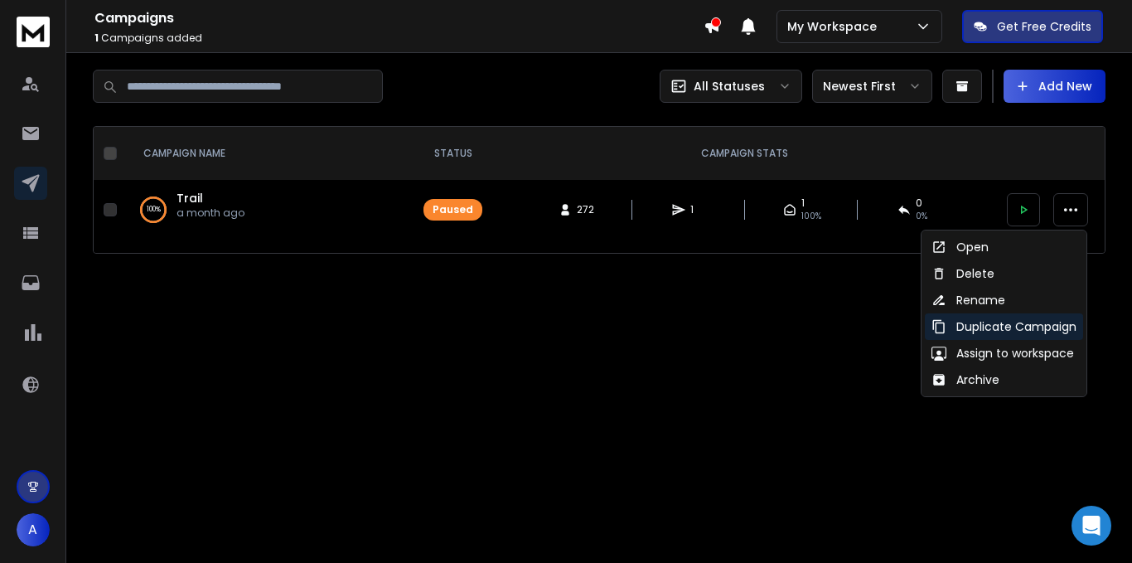
click at [875, 360] on div "Get only verified leads with our AI-powered Lead Finder, starting at $22/mo Try…" at bounding box center [566, 281] width 1132 height 563
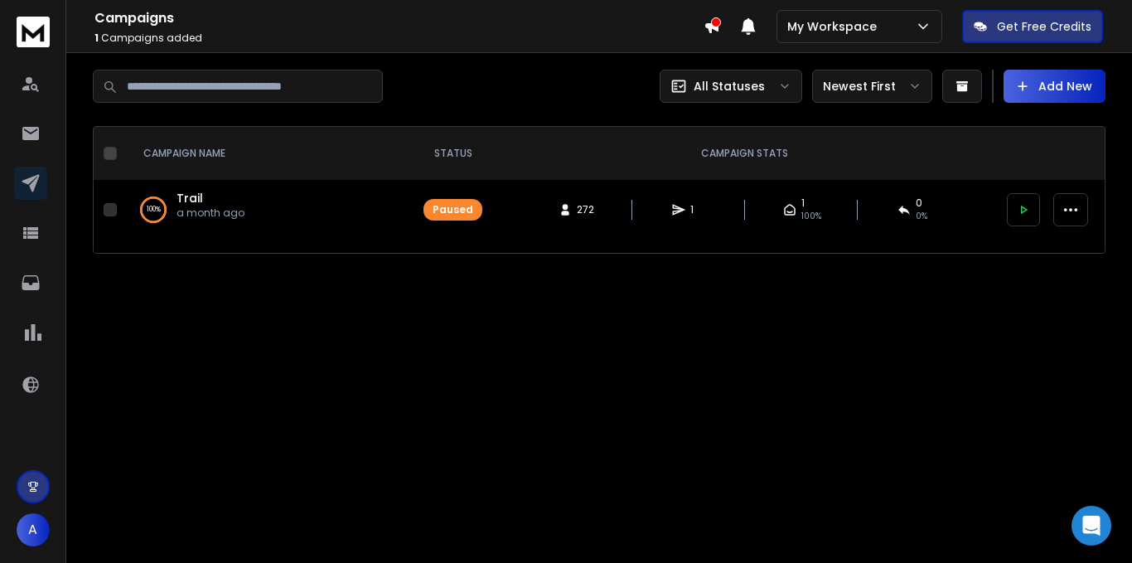
click at [413, 228] on td "Paused" at bounding box center [452, 210] width 79 height 60
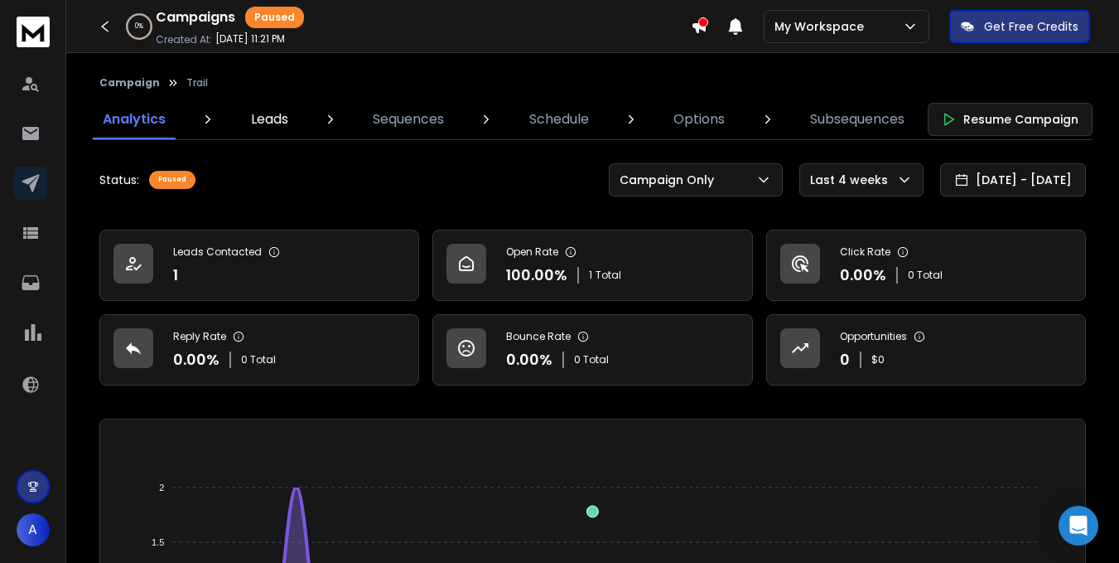
click at [273, 116] on p "Leads" at bounding box center [269, 119] width 37 height 20
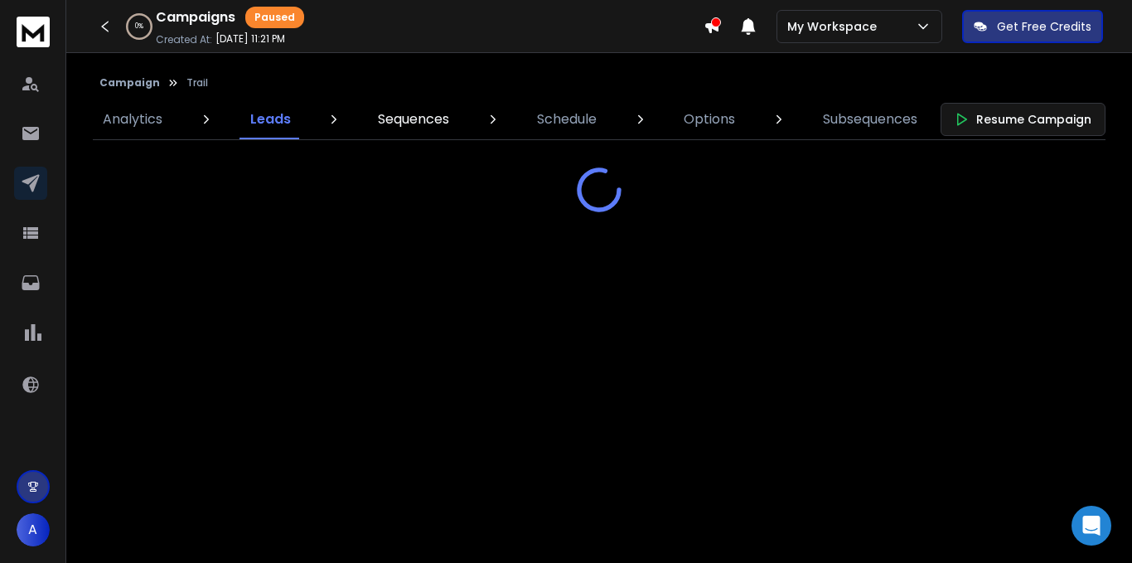
click at [386, 110] on p "Sequences" at bounding box center [413, 119] width 71 height 20
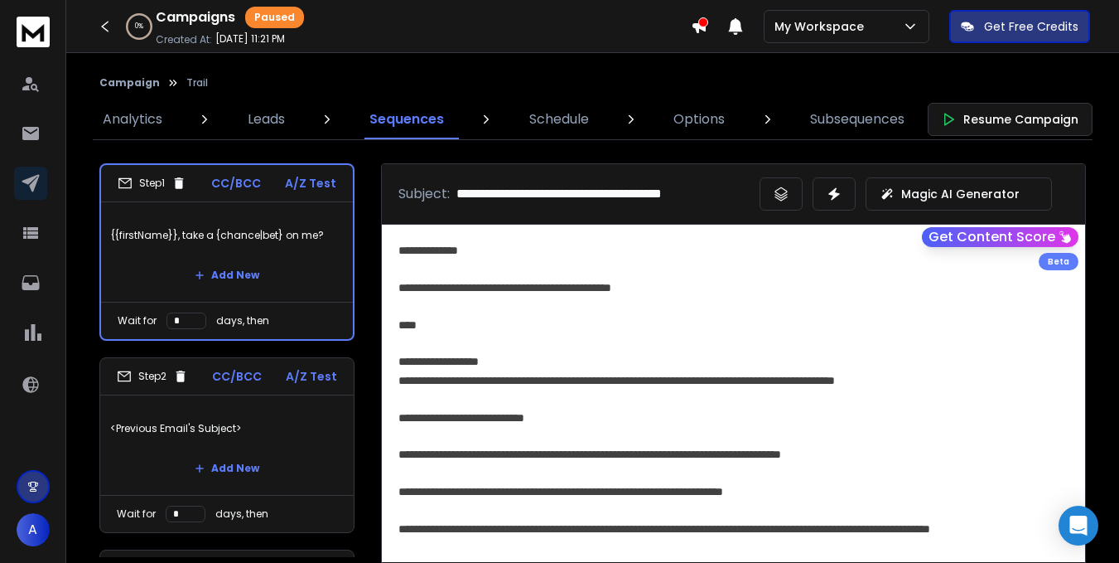
click at [298, 278] on div "Add New" at bounding box center [227, 275] width 232 height 33
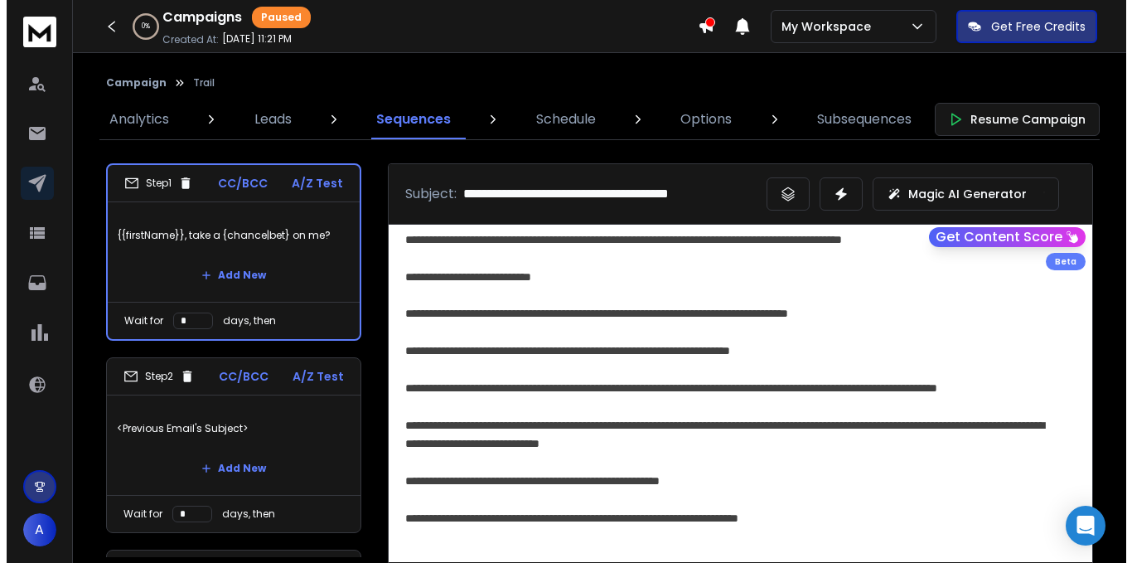
scroll to position [70, 0]
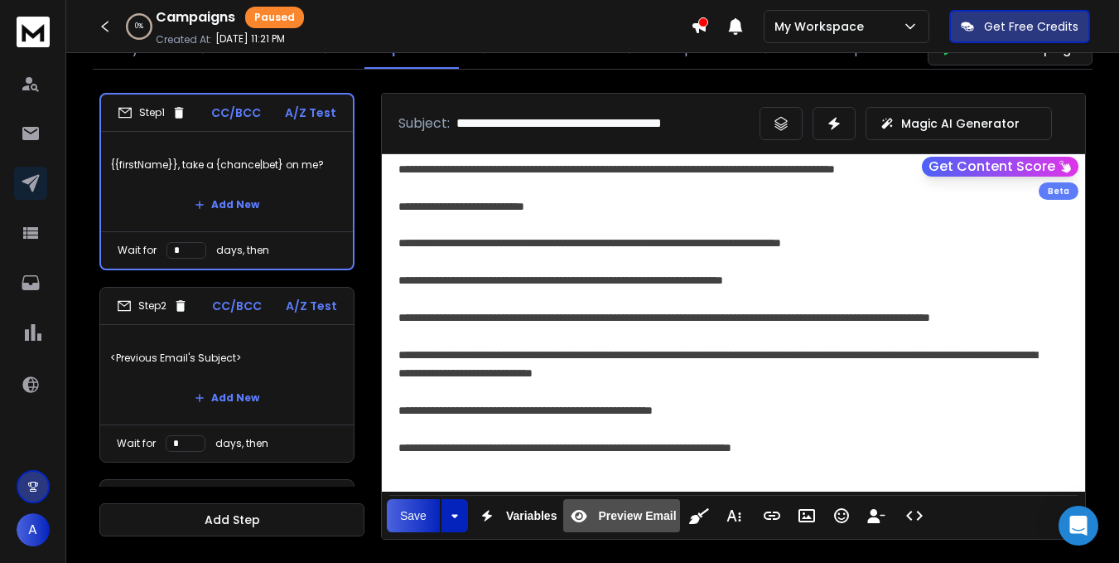
click at [632, 514] on span "Preview Email" at bounding box center [637, 516] width 85 height 14
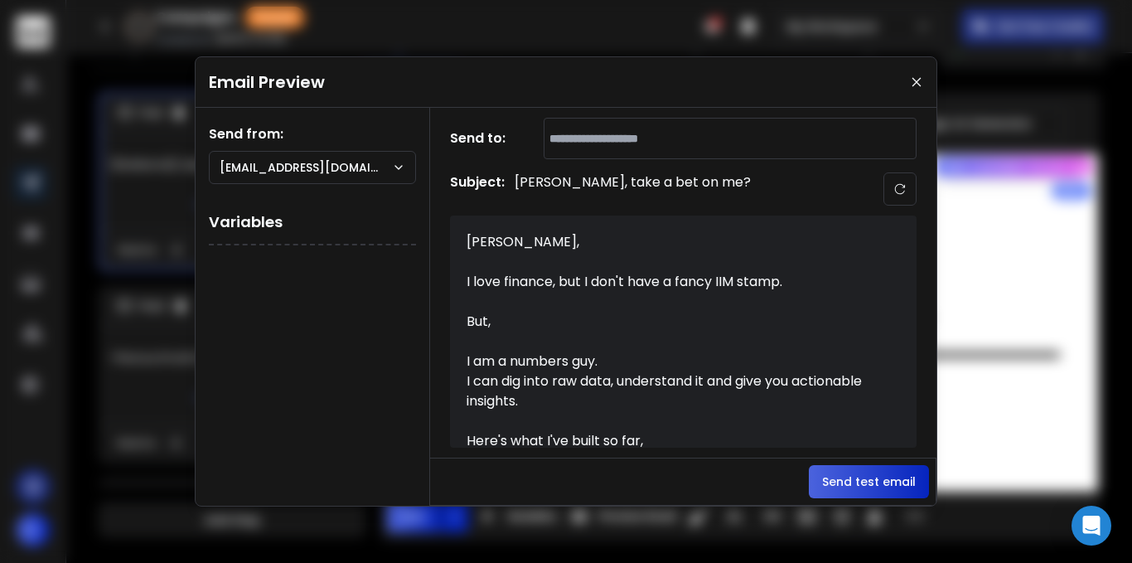
scroll to position [381, 0]
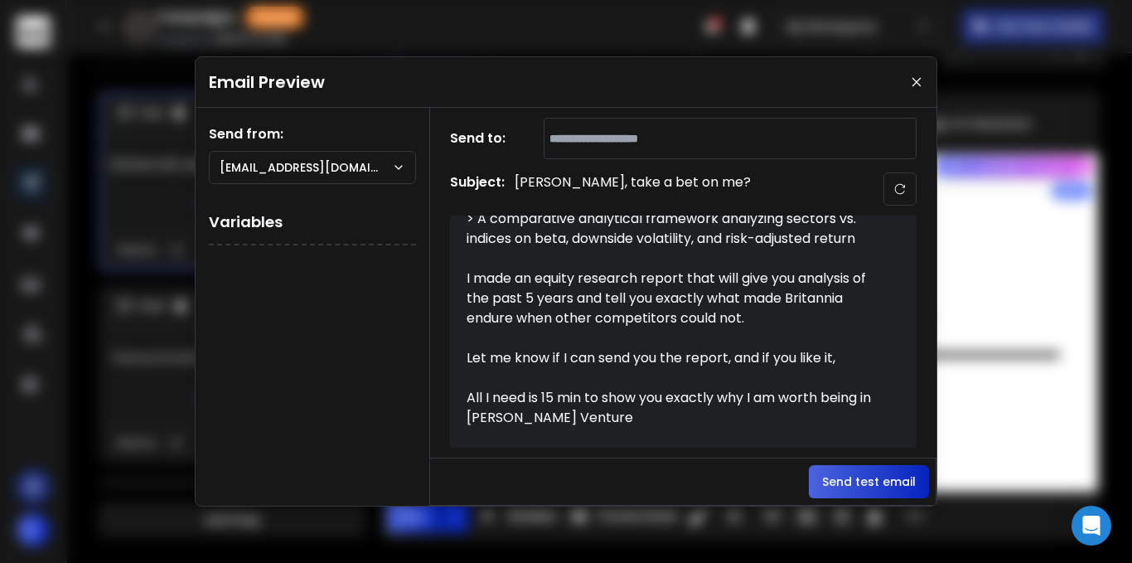
click at [646, 124] on input at bounding box center [729, 138] width 361 height 30
click at [839, 488] on button "Send test email" at bounding box center [869, 481] width 120 height 33
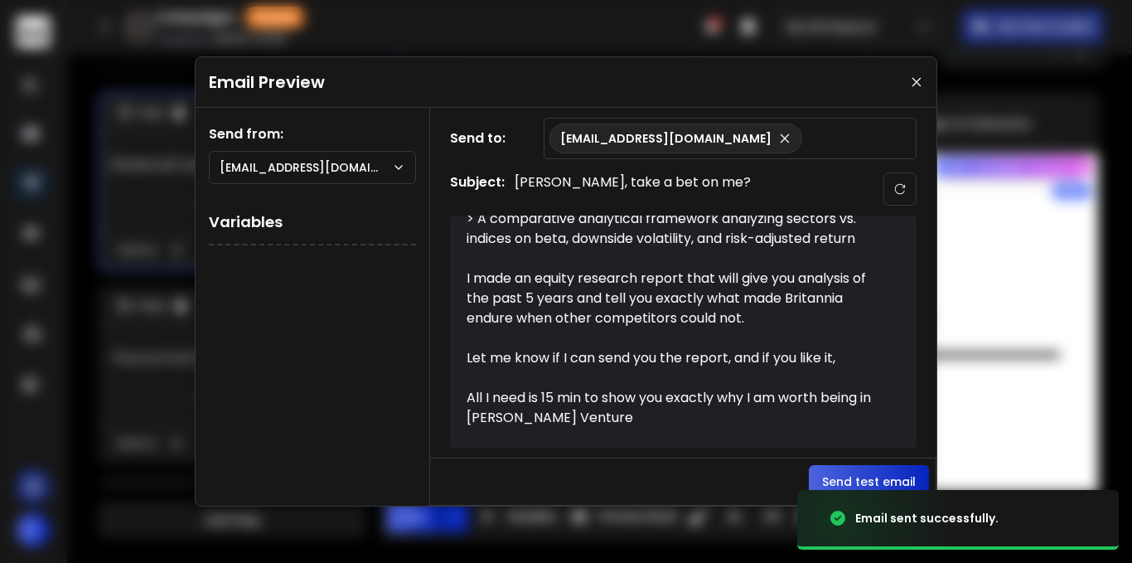
click at [975, 359] on div "Email Preview Send from: [EMAIL_ADDRESS][DOMAIN_NAME] Variables Send to: [EMAIL…" at bounding box center [566, 281] width 1132 height 483
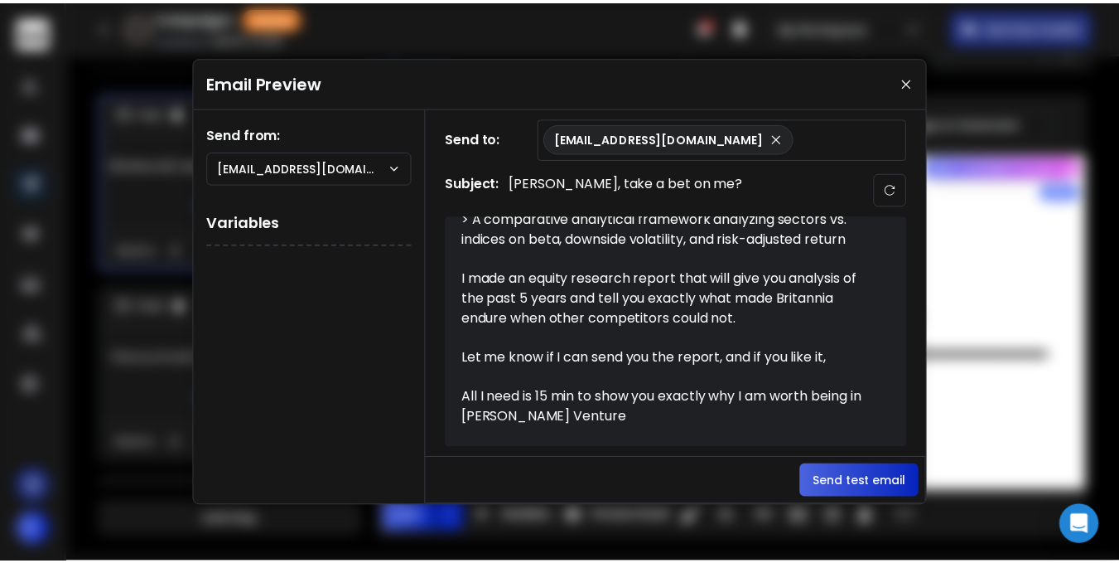
scroll to position [0, 0]
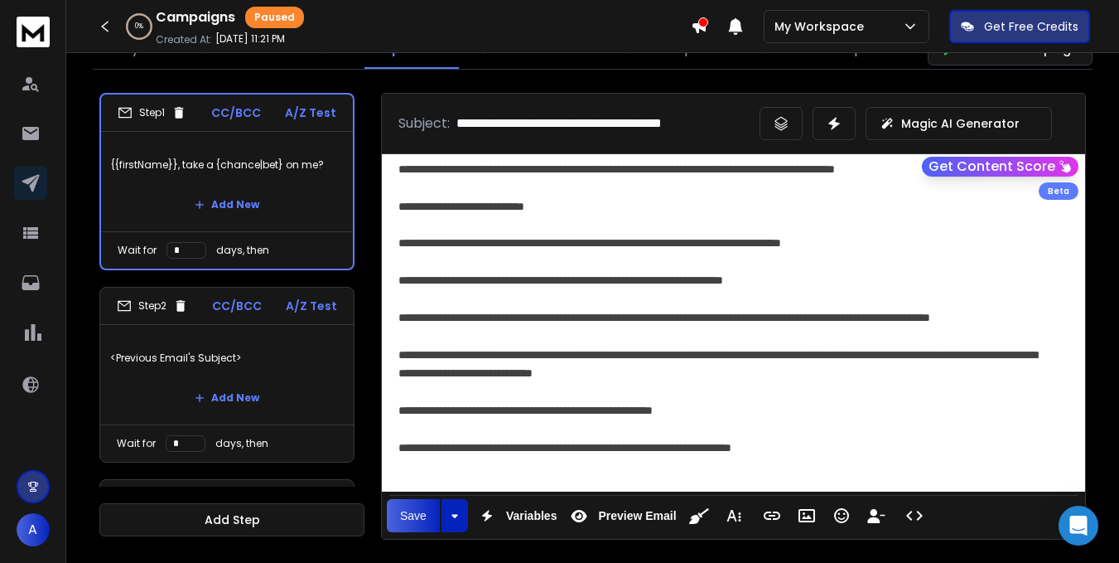
click at [302, 355] on p "<Previous Email's Subject>" at bounding box center [227, 358] width 234 height 46
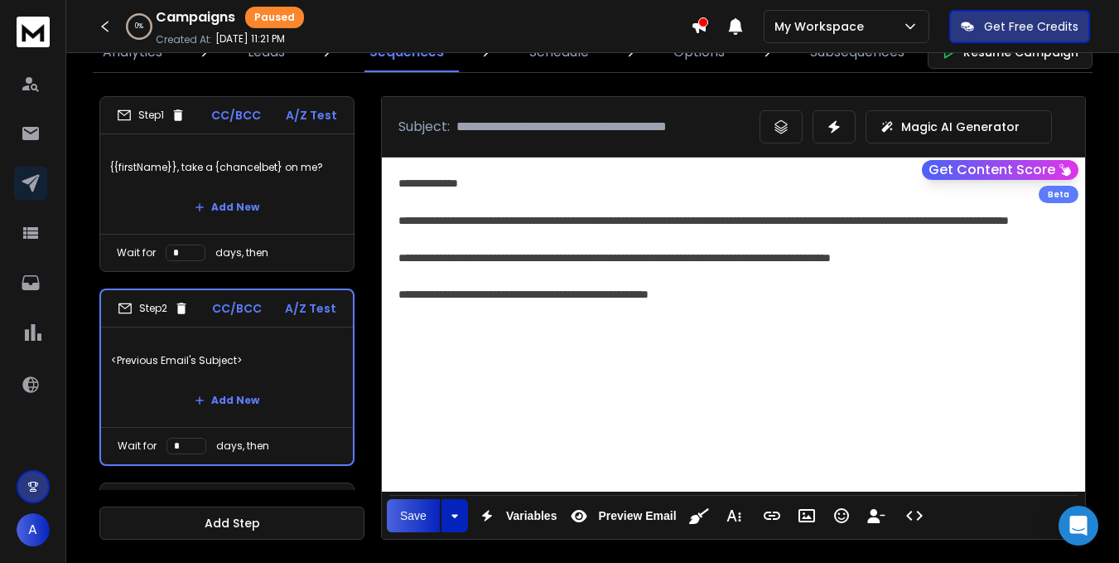
scroll to position [67, 0]
click at [613, 523] on div "Preview Email" at bounding box center [621, 515] width 116 height 27
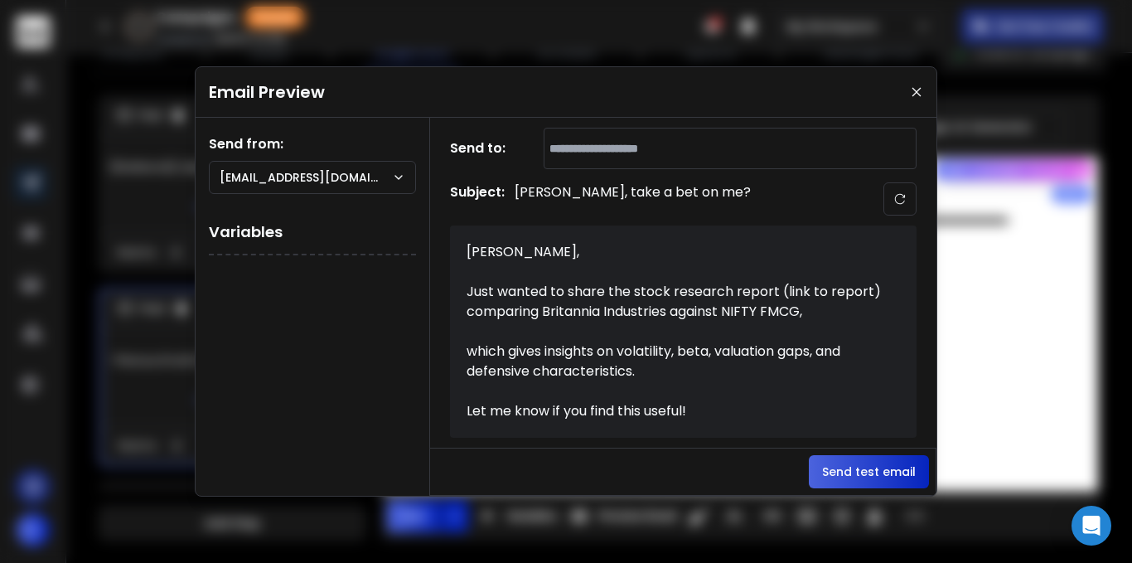
click at [672, 156] on input at bounding box center [729, 148] width 361 height 30
click at [841, 469] on button "Send test email" at bounding box center [869, 471] width 120 height 33
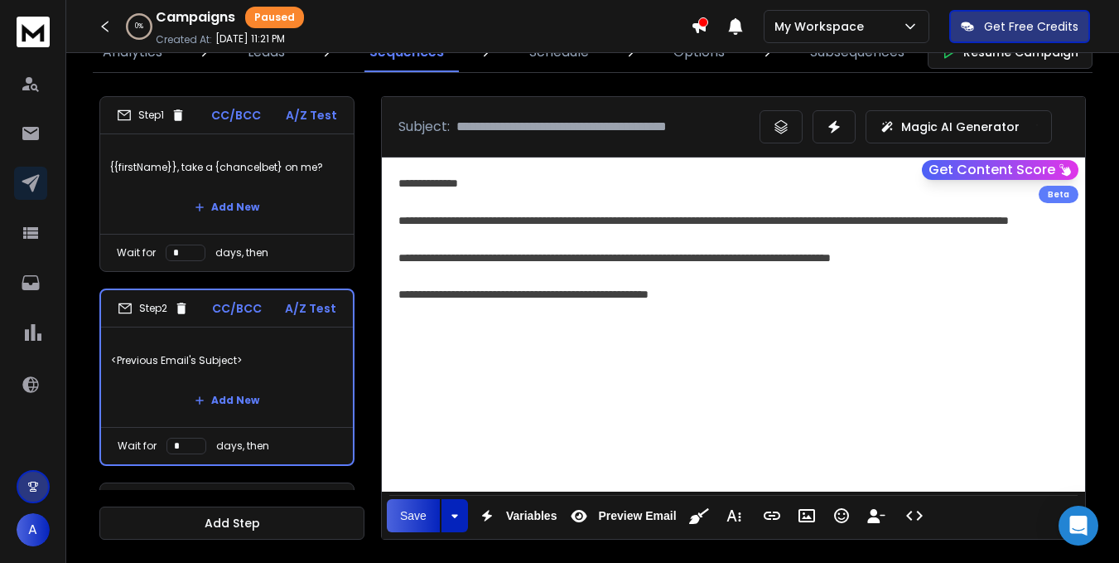
scroll to position [131, 0]
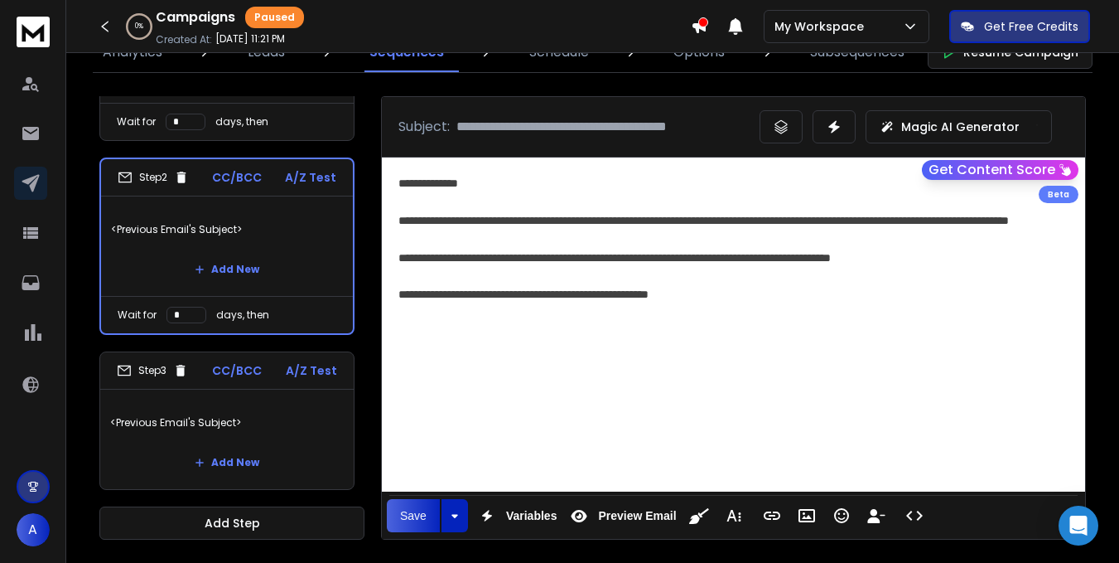
click at [259, 444] on p "<Previous Email's Subject>" at bounding box center [227, 422] width 234 height 46
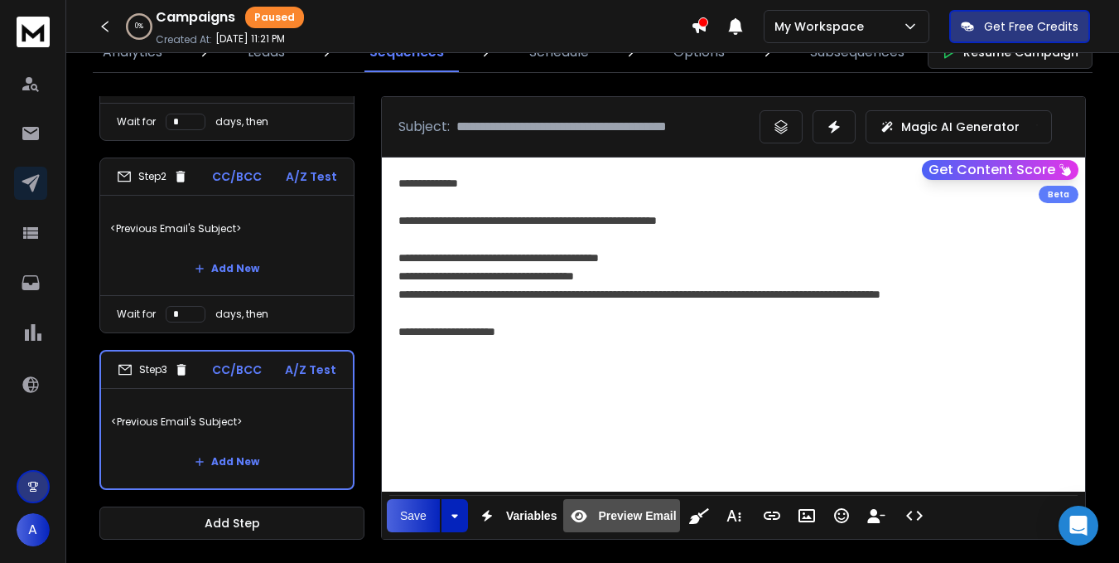
click at [622, 511] on span "Preview Email" at bounding box center [637, 516] width 85 height 14
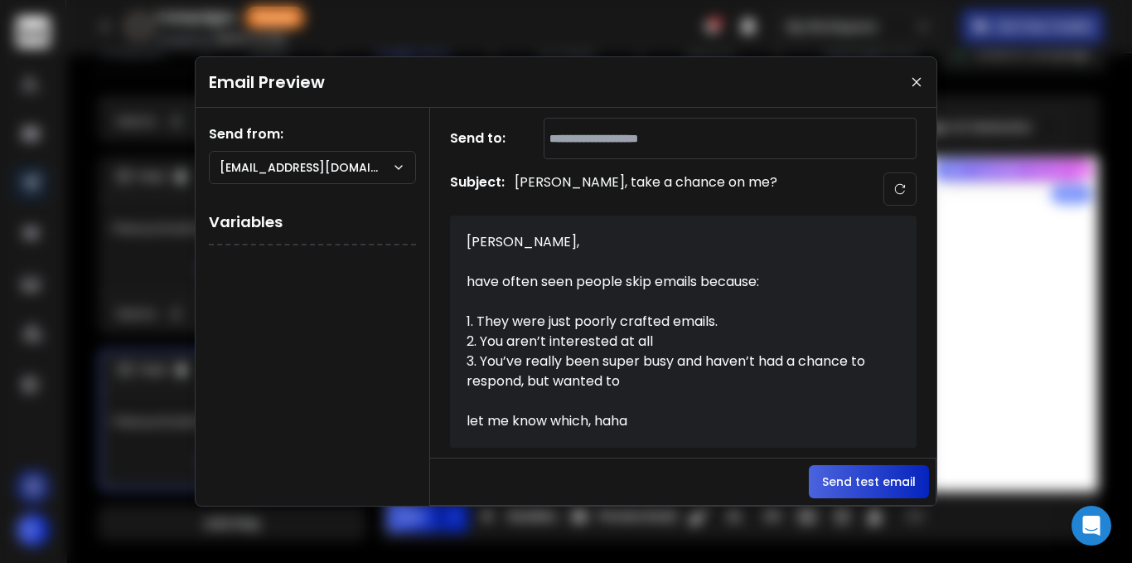
click at [687, 133] on input at bounding box center [729, 138] width 361 height 30
click at [831, 487] on button "Send test email" at bounding box center [869, 481] width 120 height 33
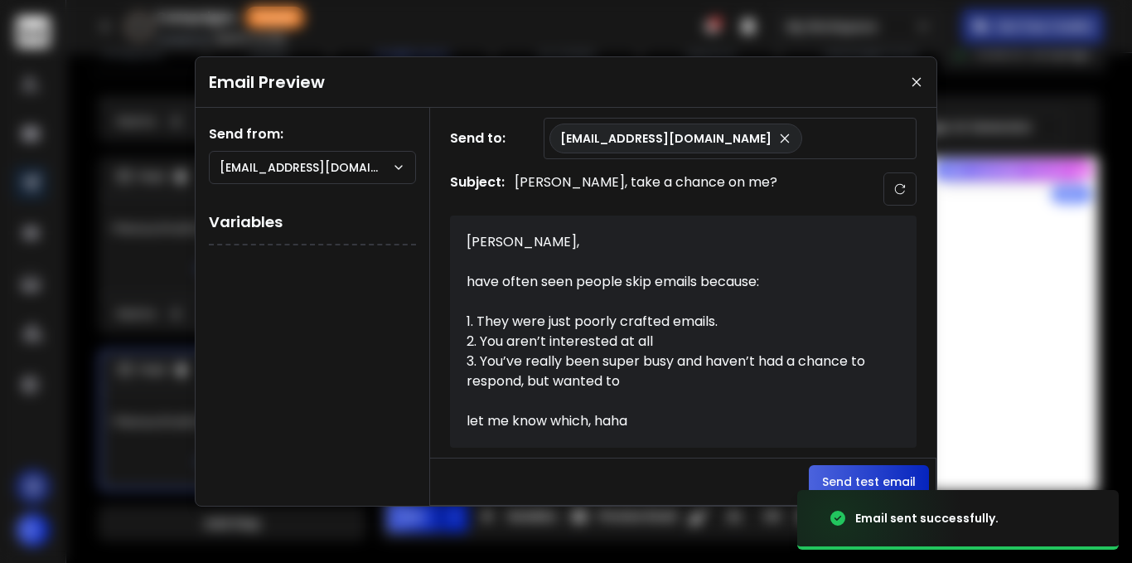
click at [970, 298] on div "Email Preview Send from: [EMAIL_ADDRESS][DOMAIN_NAME] Variables Send to: [EMAIL…" at bounding box center [566, 281] width 1132 height 483
click at [919, 75] on icon at bounding box center [916, 81] width 13 height 13
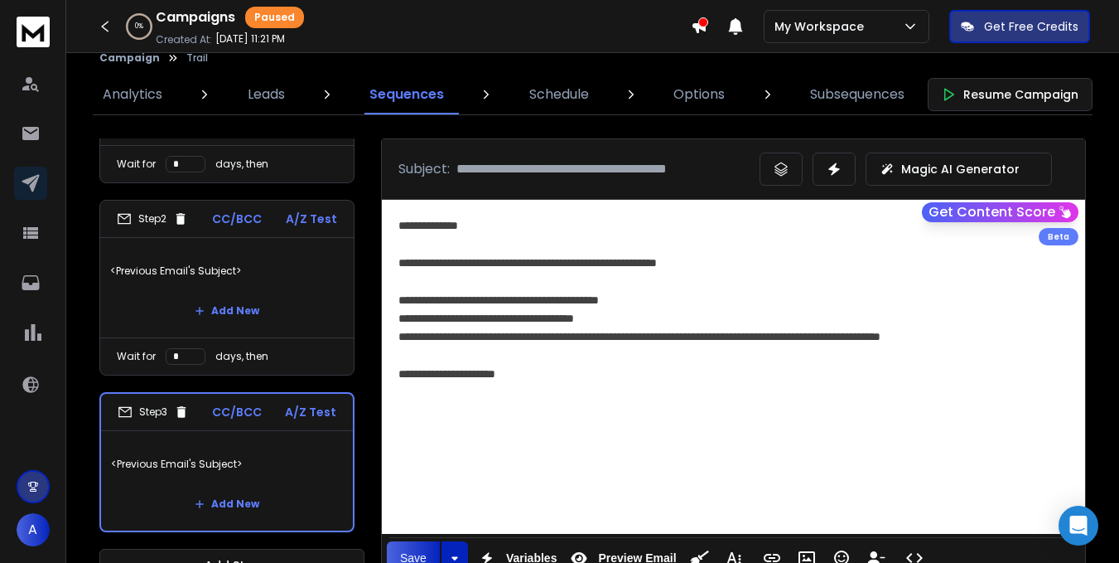
scroll to position [0, 0]
